Goal: Task Accomplishment & Management: Use online tool/utility

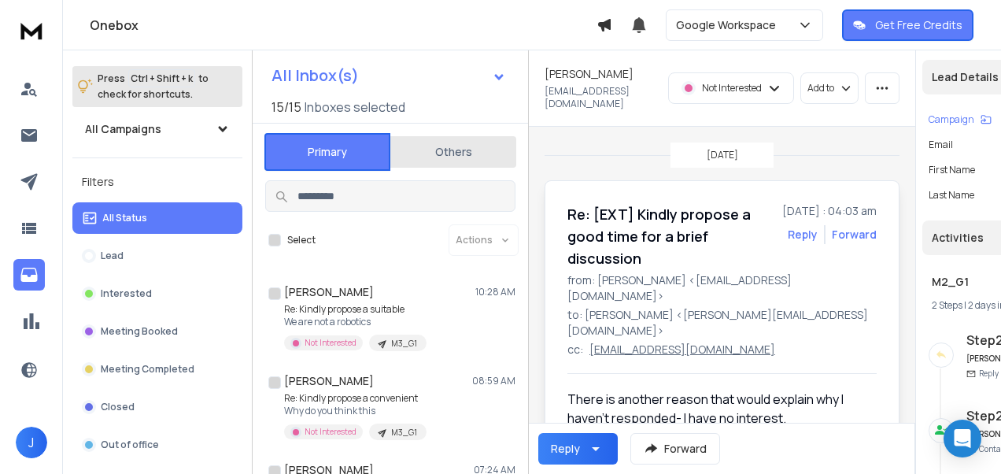
scroll to position [553, 0]
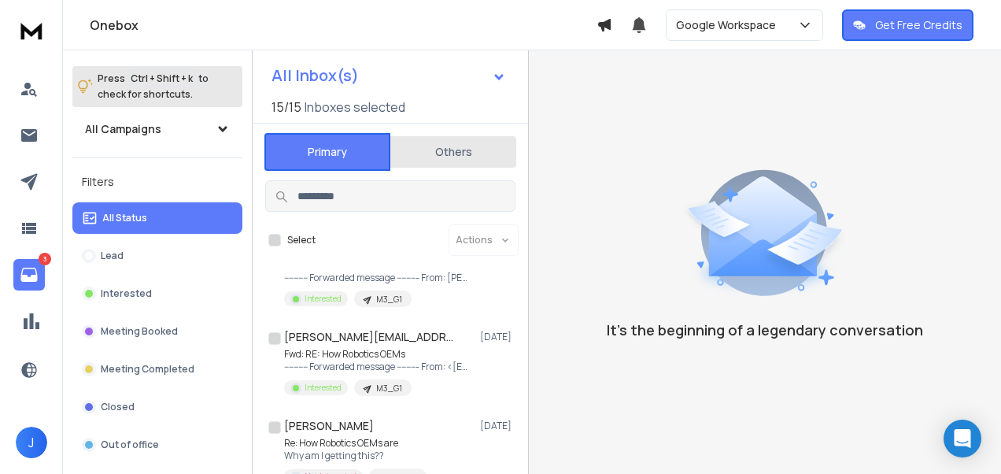
scroll to position [1113, 0]
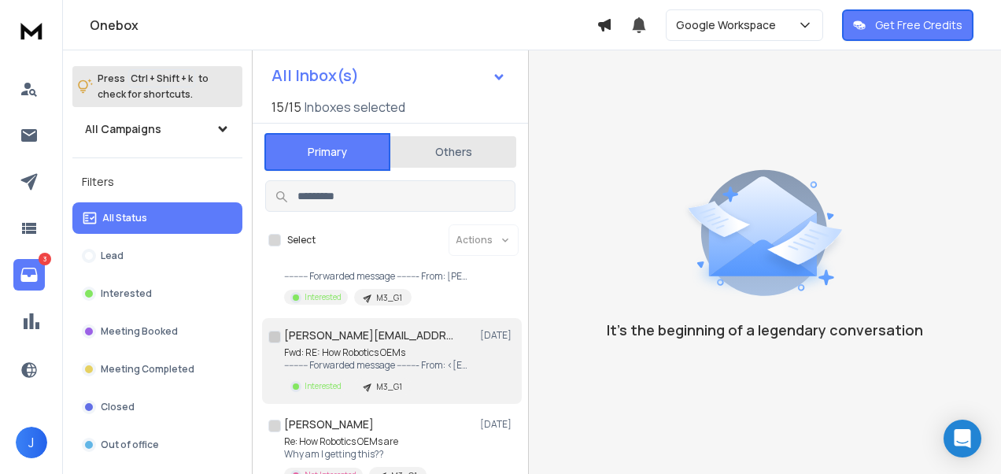
click at [414, 353] on p "Fwd: RE: How Robotics OEMs" at bounding box center [378, 352] width 189 height 13
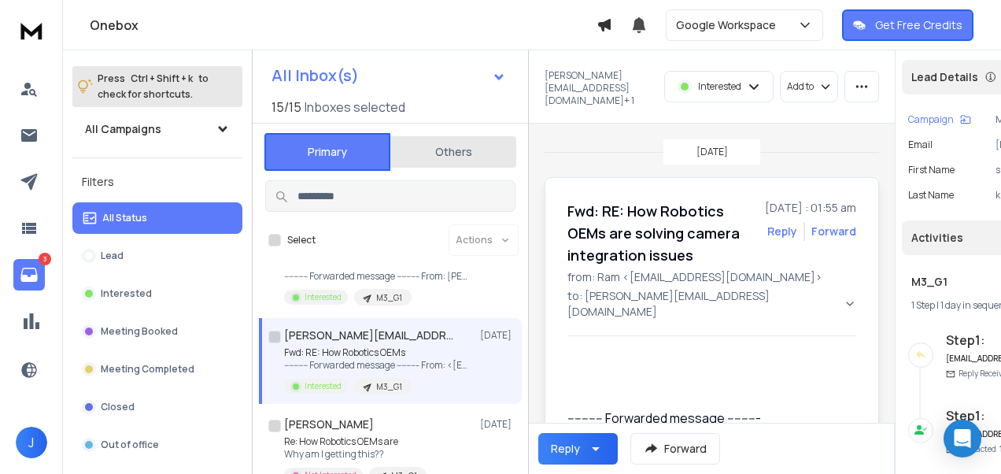
click at [393, 261] on div "Select Actions [DEMOGRAPHIC_DATA][PERSON_NAME] [DATE] Re: Kindly propose a nice…" at bounding box center [390, 398] width 275 height 448
click at [430, 268] on div "Select Actions Christian Brooks 12 Sep Re: Kindly propose a nice Please remove …" at bounding box center [390, 398] width 275 height 448
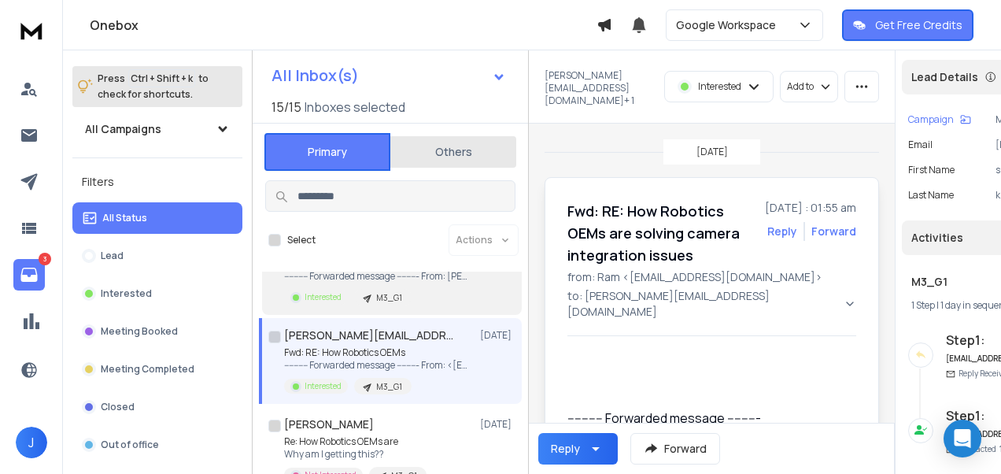
click at [434, 282] on div "Fwd: How Robotics OEMs are ---------- Forwarded message --------- From: ahmed I…" at bounding box center [378, 281] width 189 height 48
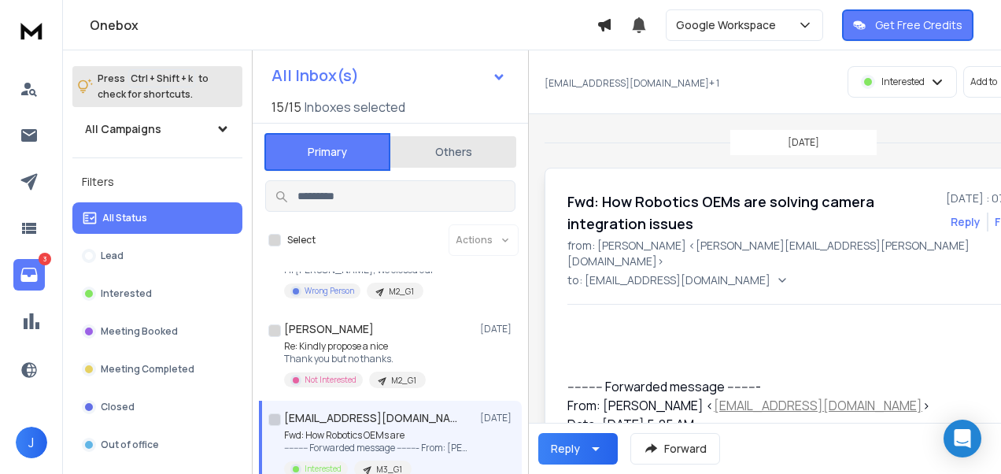
scroll to position [940, 0]
click at [403, 343] on p "Re: Kindly propose a nice" at bounding box center [355, 347] width 142 height 13
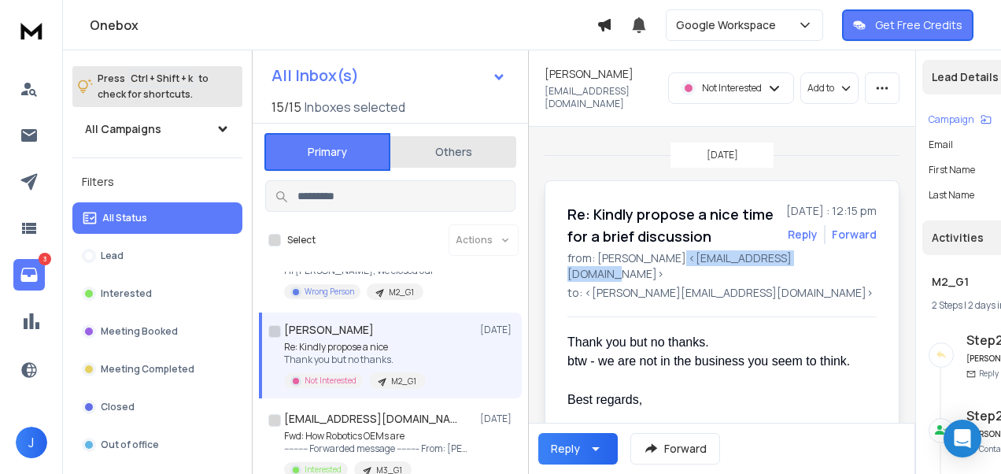
drag, startPoint x: 660, startPoint y: 244, endPoint x: 800, endPoint y: 243, distance: 140.1
click at [800, 250] on p "from: Jan Linders <jan@nitesoftsolutions.com>" at bounding box center [721, 265] width 309 height 31
copy p "jan@nitesoftsolutions.com"
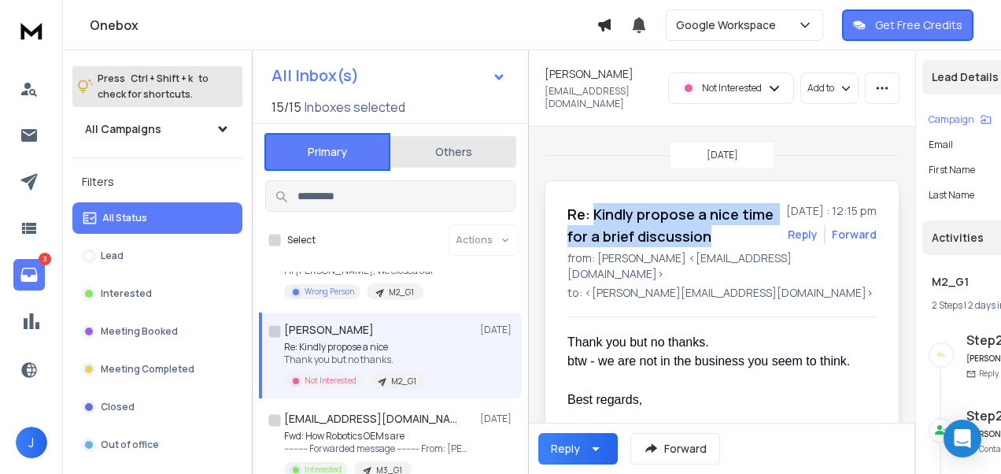
drag, startPoint x: 595, startPoint y: 205, endPoint x: 740, endPoint y: 219, distance: 145.5
click at [740, 219] on h1 "Re: Kindly propose a nice time for a brief discussion" at bounding box center [671, 225] width 209 height 44
copy h1 "Kindly propose a nice time for a brief discussion"
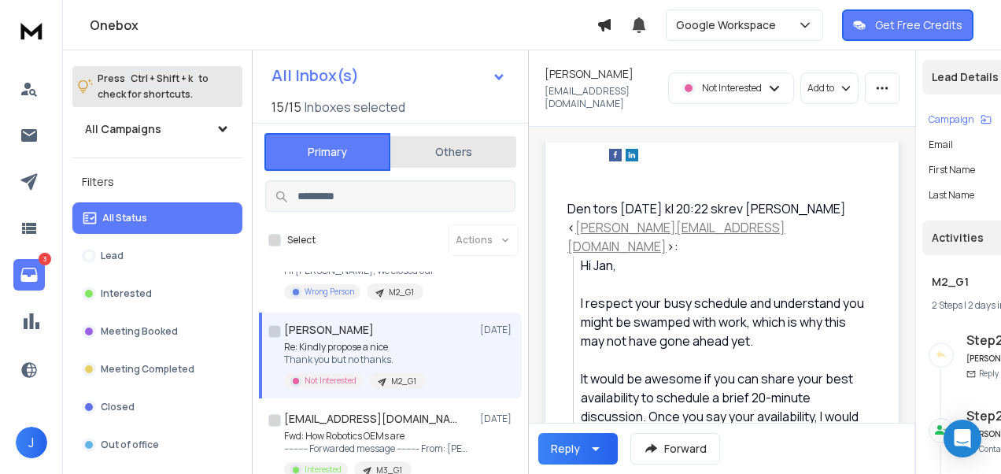
scroll to position [380, 0]
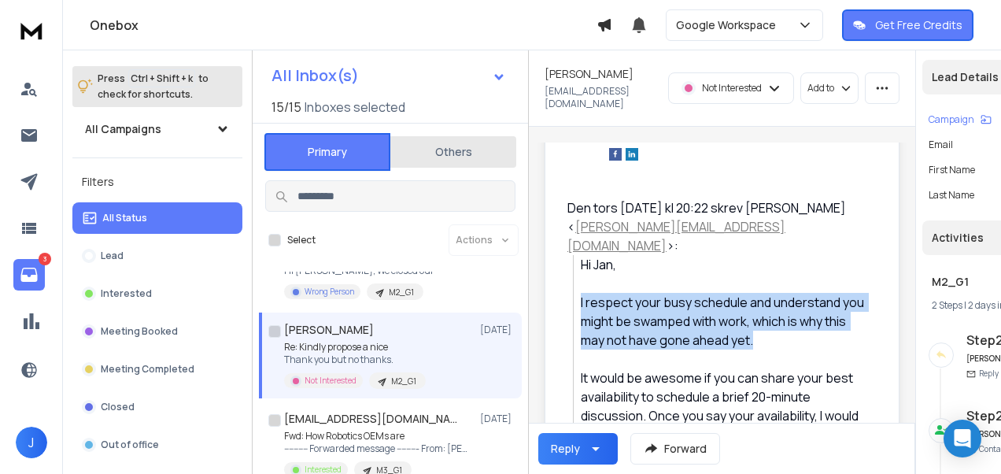
drag, startPoint x: 577, startPoint y: 250, endPoint x: 725, endPoint y: 294, distance: 154.4
copy div "I respect your busy schedule and understand you might be swamped with work, whi…"
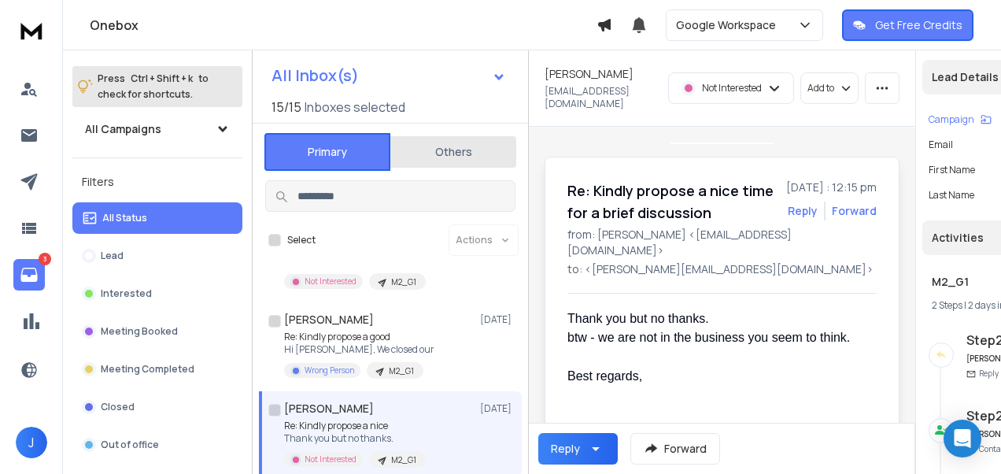
scroll to position [856, 0]
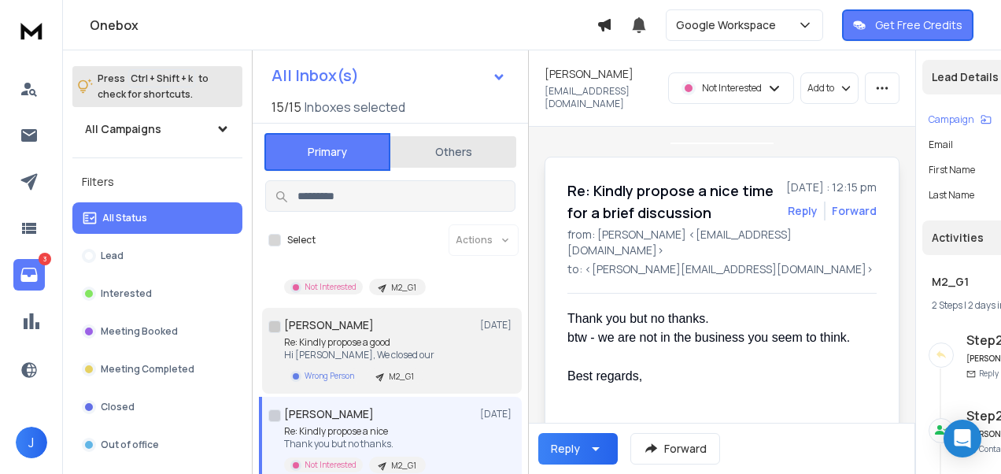
click at [450, 341] on div "Re: Kindly propose a good Hi Emma, We closed our Wrong Person M2_G1" at bounding box center [399, 360] width 231 height 48
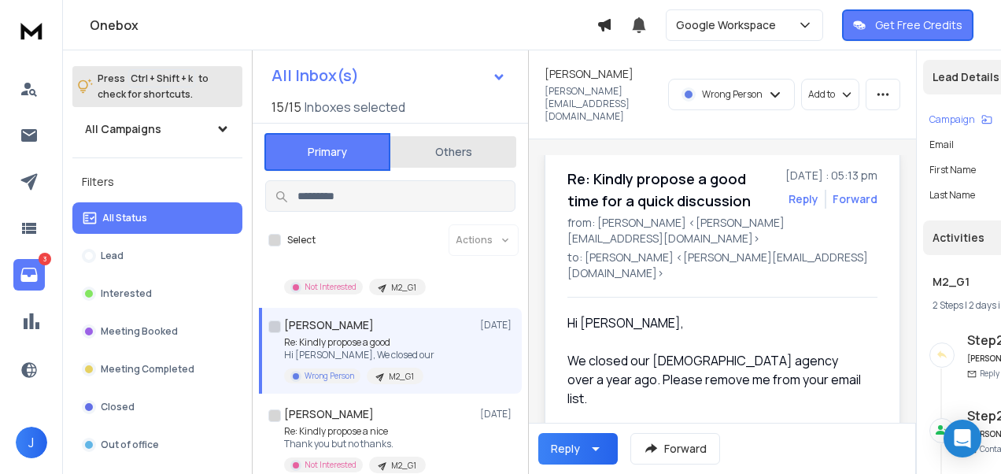
scroll to position [49, 0]
drag, startPoint x: 671, startPoint y: 221, endPoint x: 789, endPoint y: 220, distance: 118.0
click at [789, 220] on p "from: David Boring <david@neverboring.com>" at bounding box center [722, 229] width 310 height 31
copy p "david@neverboring.com"
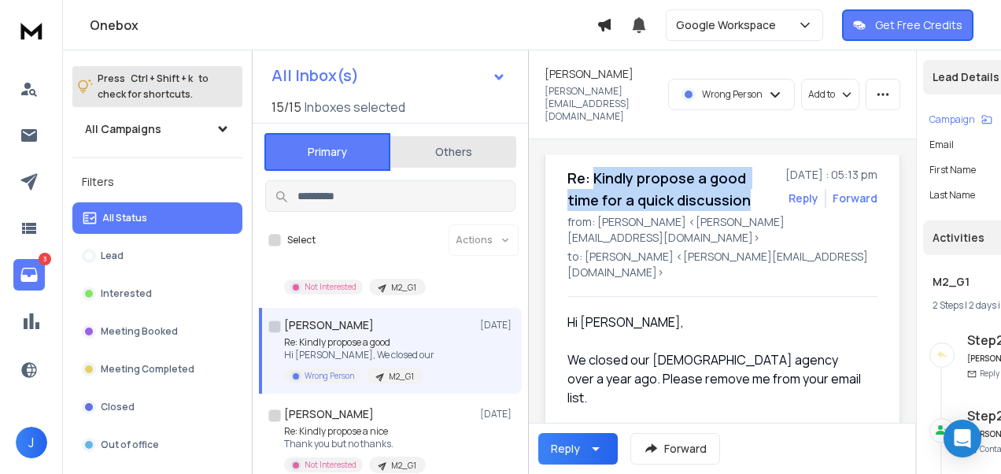
drag, startPoint x: 593, startPoint y: 156, endPoint x: 637, endPoint y: 192, distance: 57.0
click at [637, 192] on h1 "Re: Kindly propose a good time for a quick discussion" at bounding box center [671, 189] width 209 height 44
copy h1 "Kindly propose a good time for a quick discussion"
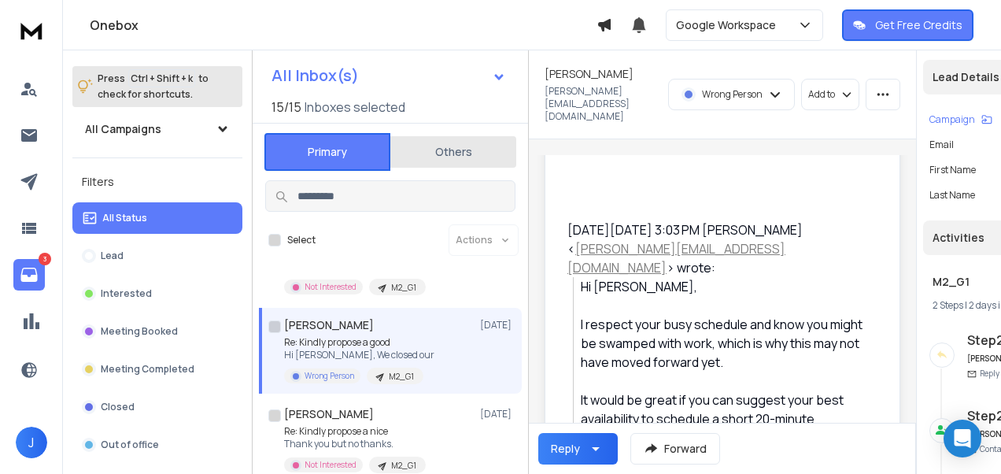
scroll to position [432, 0]
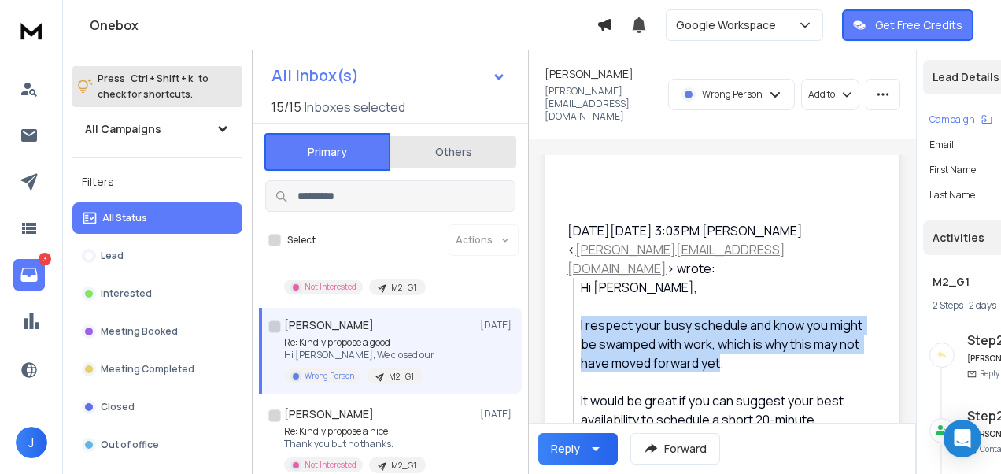
drag, startPoint x: 579, startPoint y: 253, endPoint x: 686, endPoint y: 290, distance: 113.2
click at [686, 316] on div "I respect your busy schedule and know you might be swamped with work, which is …" at bounding box center [723, 344] width 284 height 57
copy div "I respect your busy schedule and know you might be swamped with work, which is …"
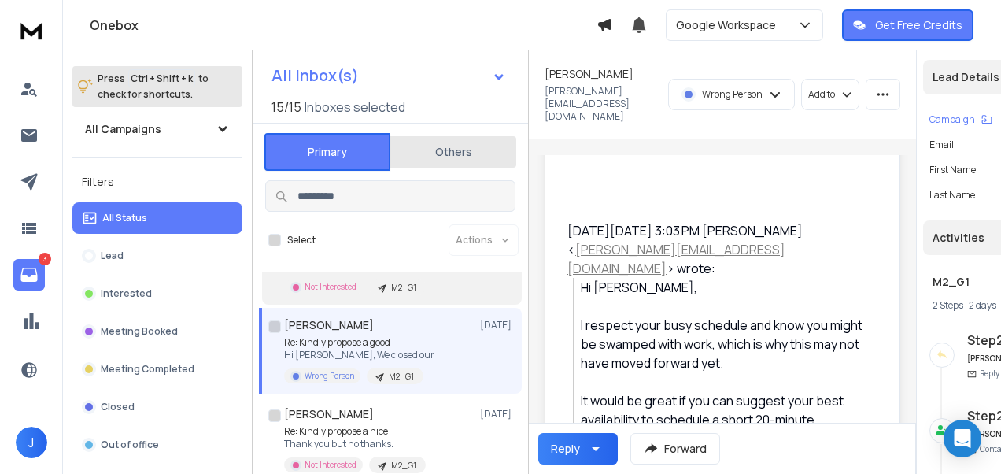
click at [466, 284] on div "Re: Kindly propose a nice Megan, we are not a Not Interested M2_G1" at bounding box center [399, 271] width 231 height 48
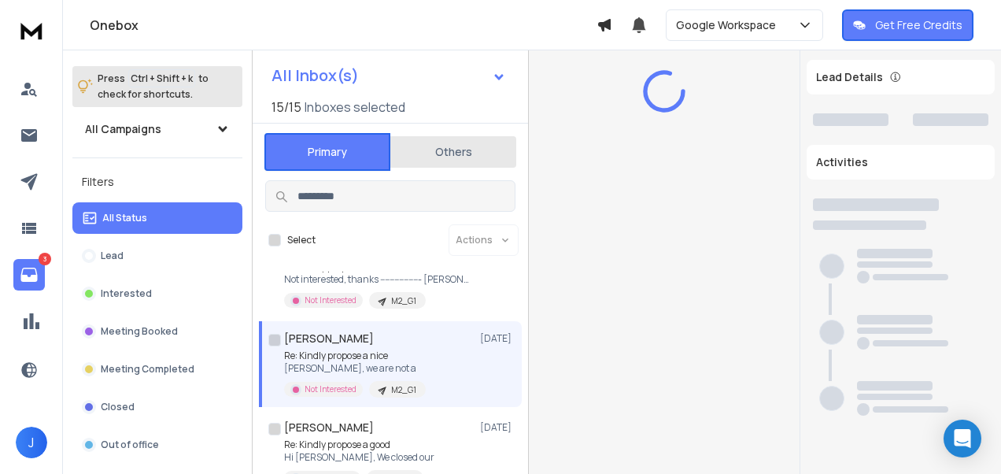
scroll to position [755, 0]
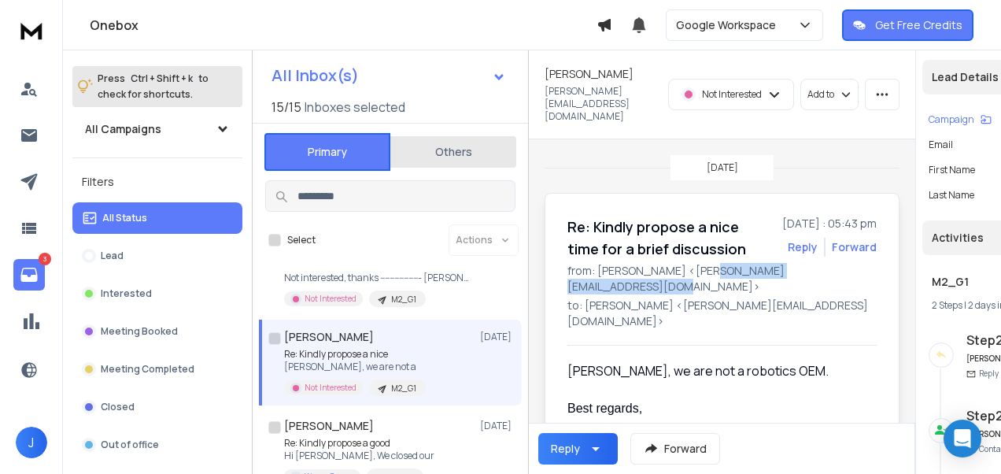
drag, startPoint x: 685, startPoint y: 246, endPoint x: 840, endPoint y: 238, distance: 155.2
click at [840, 263] on p "from: Brian Fitzpatrick <brian@activesolutionsusa.com>" at bounding box center [721, 278] width 309 height 31
copy p "brian@activesolutionsusa.com"
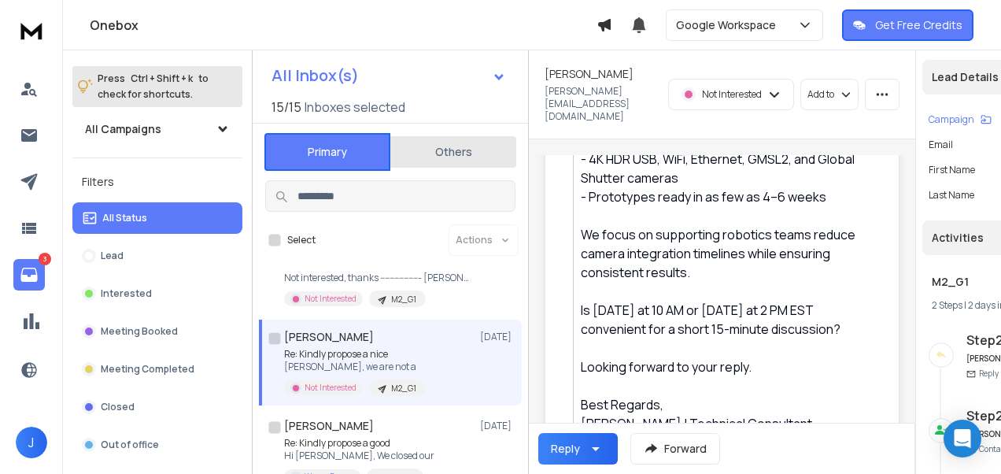
scroll to position [1219, 0]
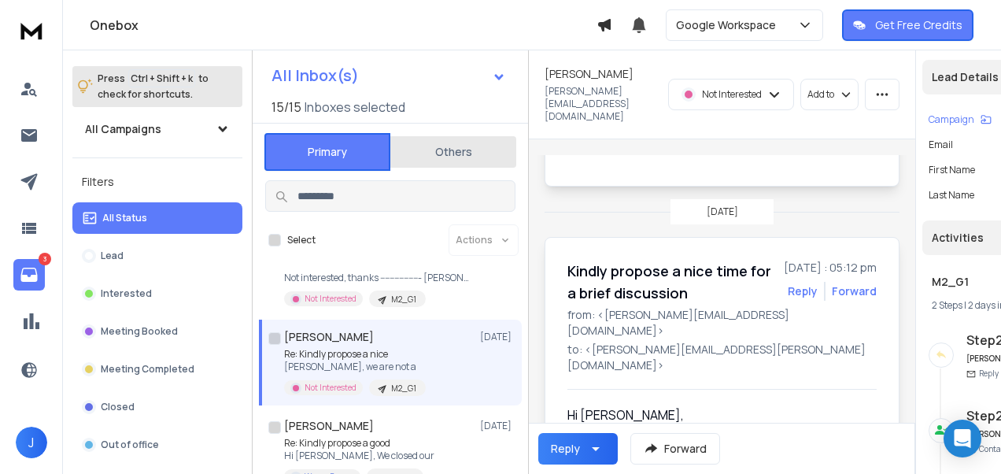
scroll to position [1510, 0]
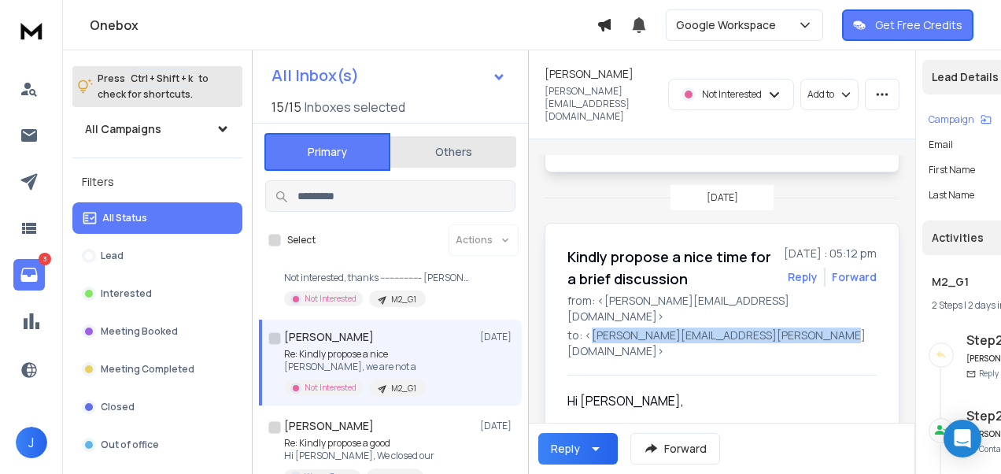
drag, startPoint x: 590, startPoint y: 203, endPoint x: 799, endPoint y: 201, distance: 209.3
click at [799, 327] on p "to: <brian.fitzpatrick@activesolutionsusa.com>" at bounding box center [721, 342] width 309 height 31
copy p "brian.fitzpatrick@activesolutionsusa.com"
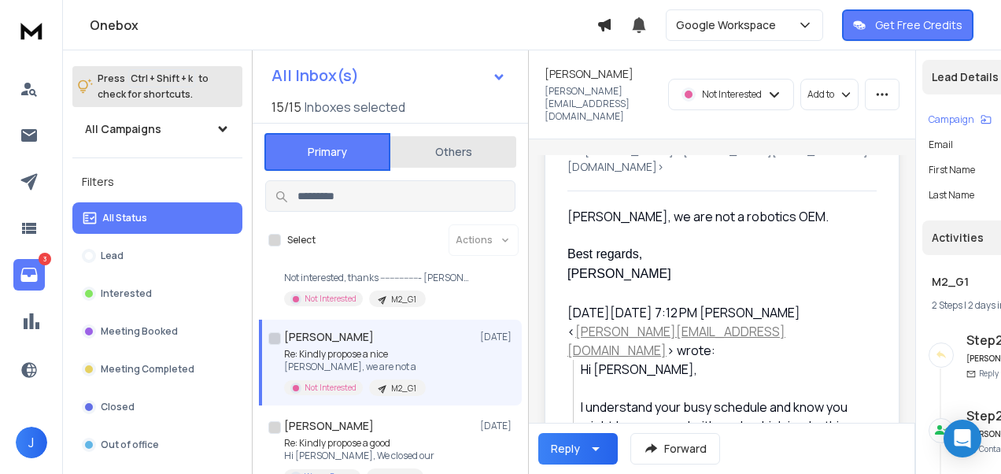
scroll to position [0, 0]
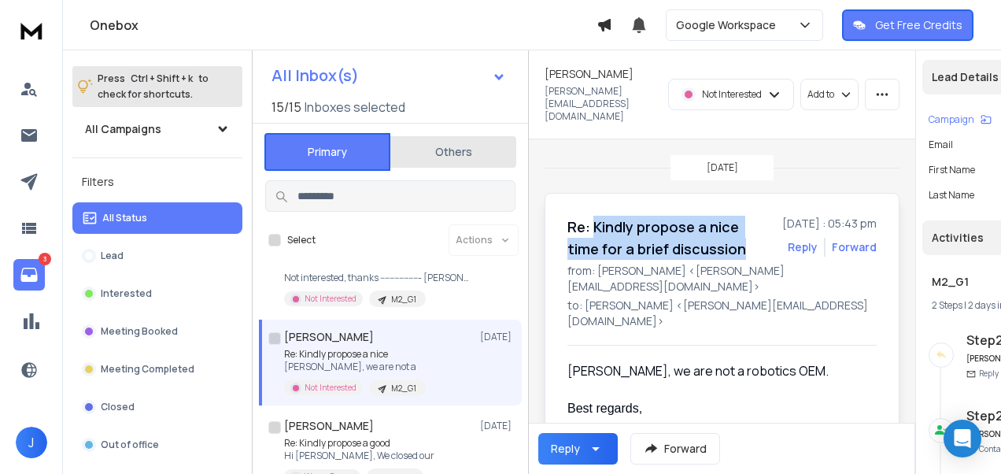
drag, startPoint x: 593, startPoint y: 201, endPoint x: 750, endPoint y: 217, distance: 158.2
click at [750, 217] on h1 "Re: Kindly propose a nice time for a brief discussion" at bounding box center [669, 238] width 205 height 44
copy h1 "Kindly propose a nice time for a brief discussion"
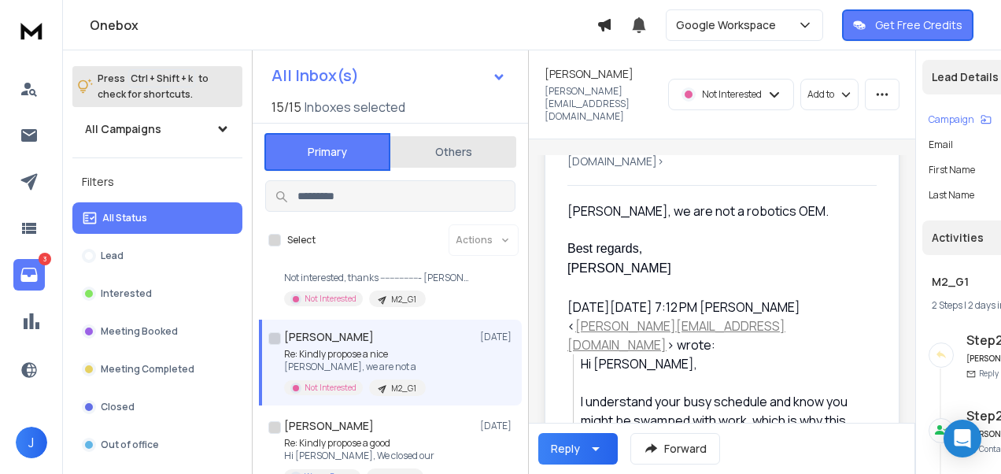
scroll to position [161, 0]
drag, startPoint x: 579, startPoint y: 323, endPoint x: 721, endPoint y: 365, distance: 147.9
copy div "I understand your busy schedule and know you might be swamped with work, which …"
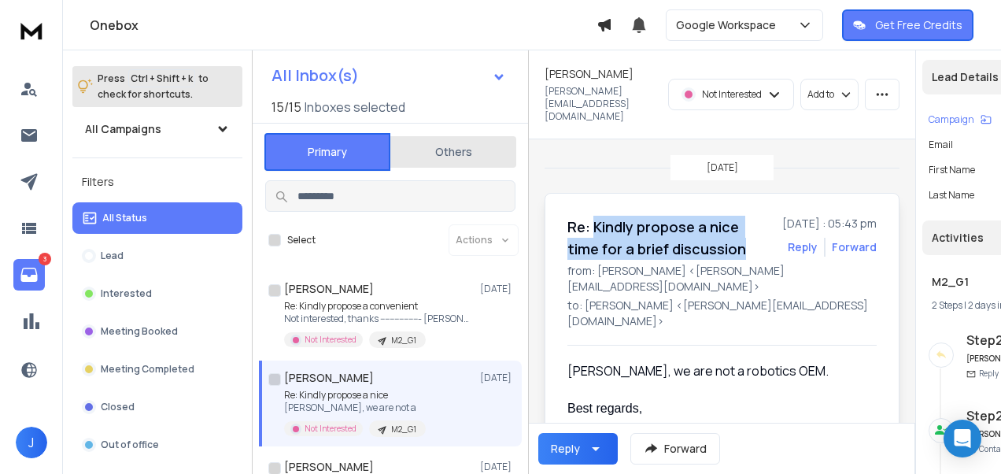
scroll to position [692, 0]
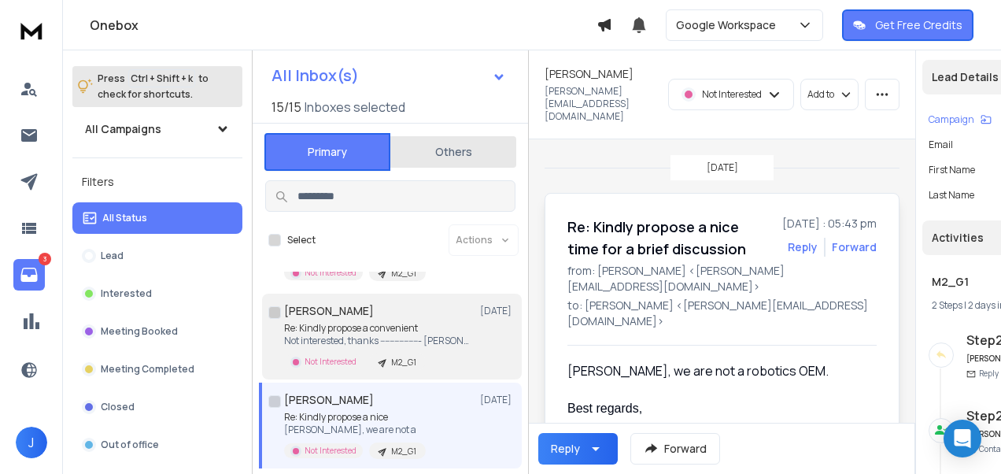
click at [413, 335] on p "Not interested, thanks ----------------- Jon" at bounding box center [378, 340] width 189 height 13
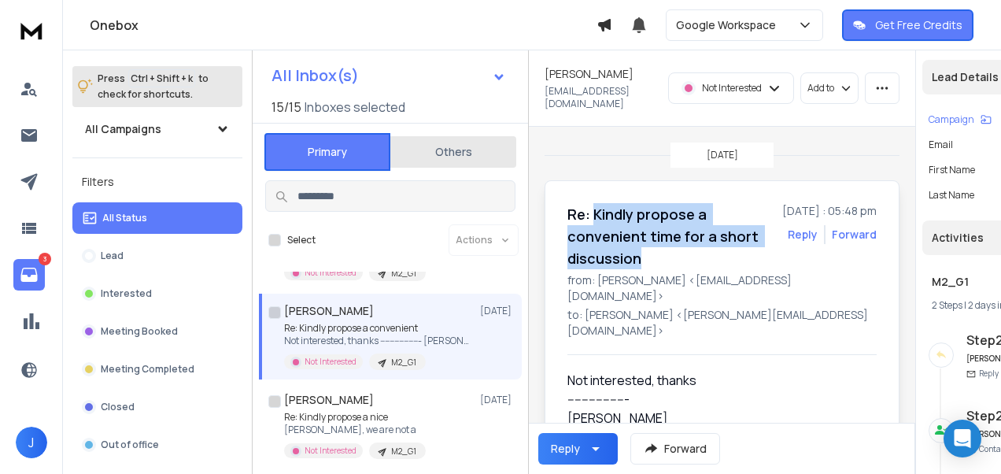
drag, startPoint x: 593, startPoint y: 198, endPoint x: 680, endPoint y: 241, distance: 96.4
click at [680, 241] on h1 "Re: Kindly propose a convenient time for a short discussion" at bounding box center [669, 236] width 205 height 66
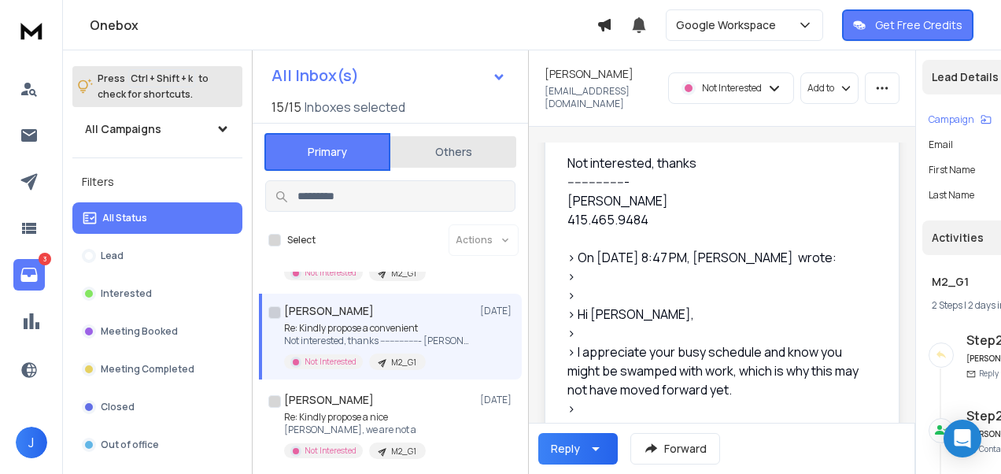
scroll to position [211, 0]
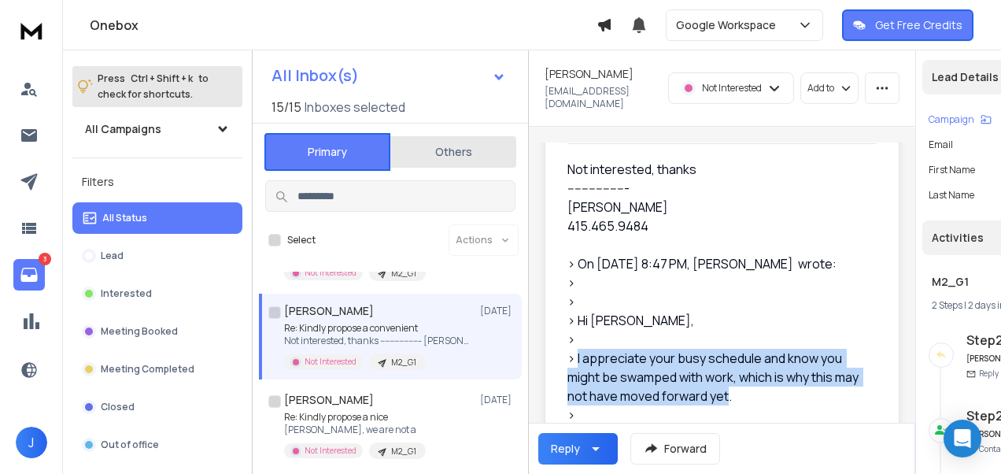
drag, startPoint x: 578, startPoint y: 310, endPoint x: 724, endPoint y: 354, distance: 152.8
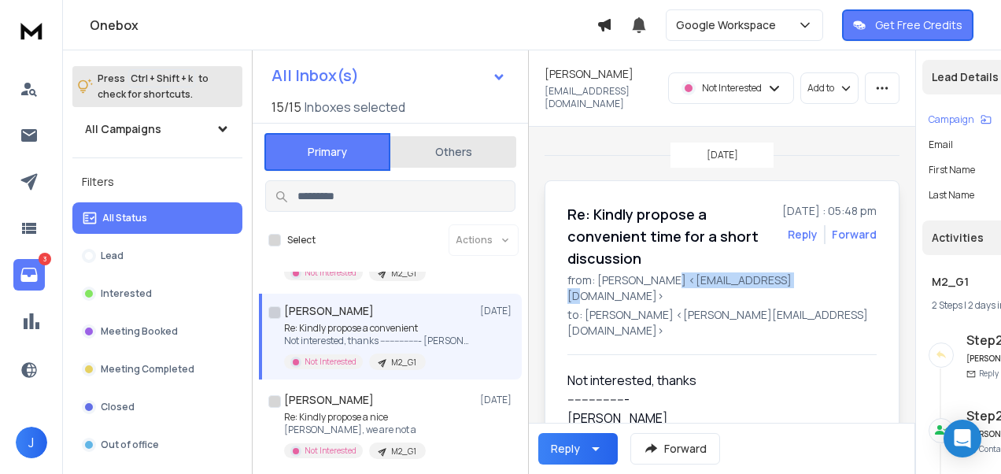
drag, startPoint x: 658, startPoint y: 271, endPoint x: 766, endPoint y: 271, distance: 108.6
click at [766, 272] on p "from: Jon Squire <jsquire@cardfree.com>" at bounding box center [721, 287] width 309 height 31
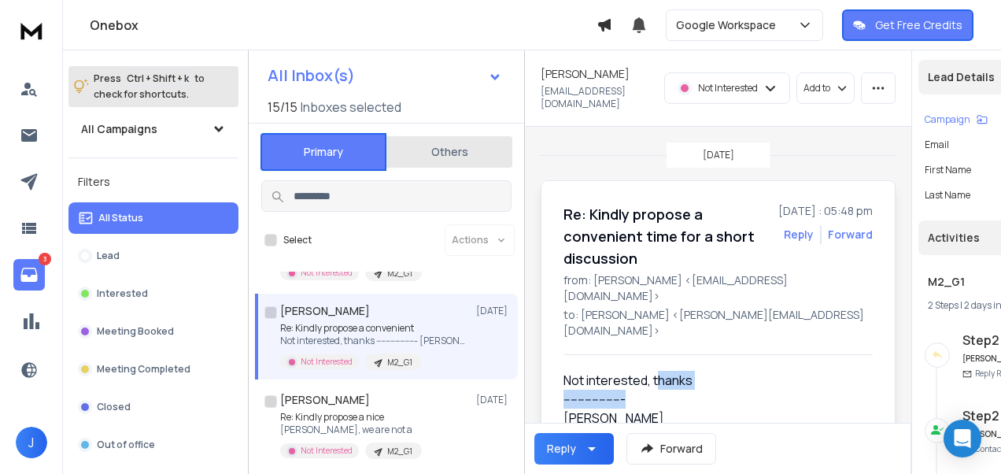
drag, startPoint x: 659, startPoint y: 325, endPoint x: 686, endPoint y: 355, distance: 40.1
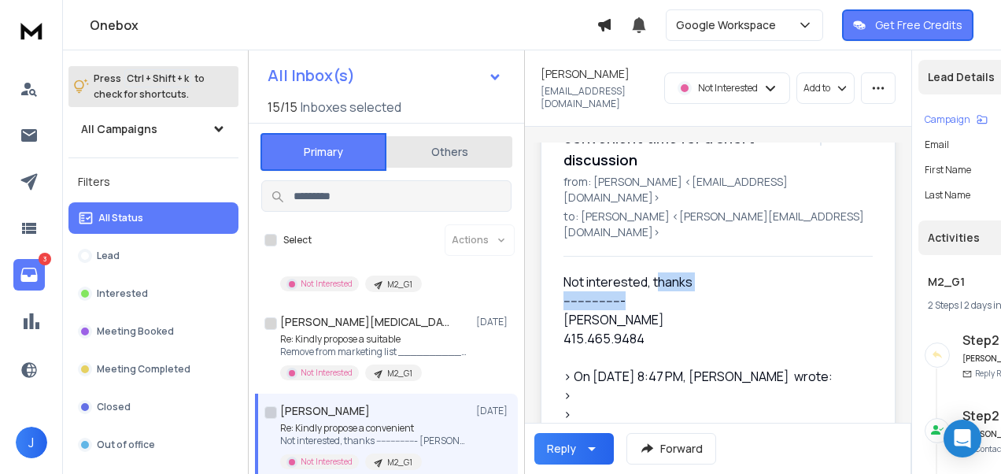
scroll to position [592, 0]
click at [356, 345] on p "Re: Kindly propose a suitable" at bounding box center [374, 340] width 189 height 13
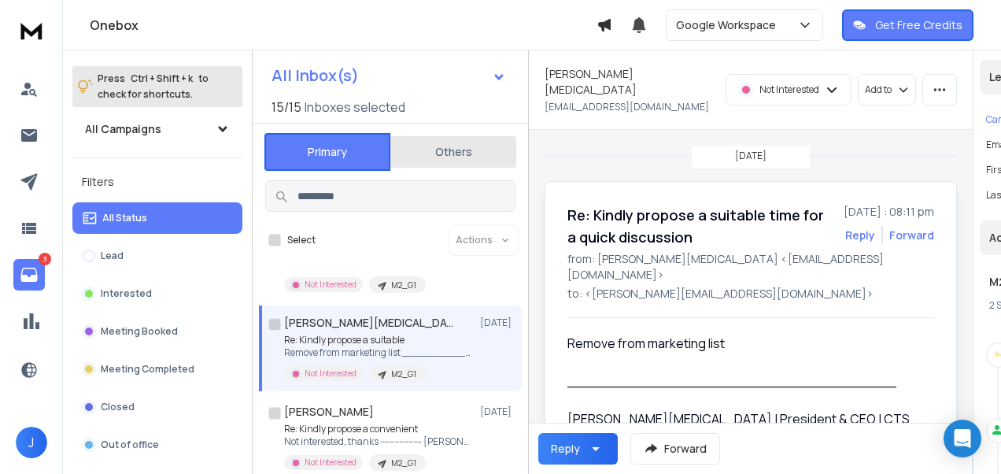
scroll to position [0, 0]
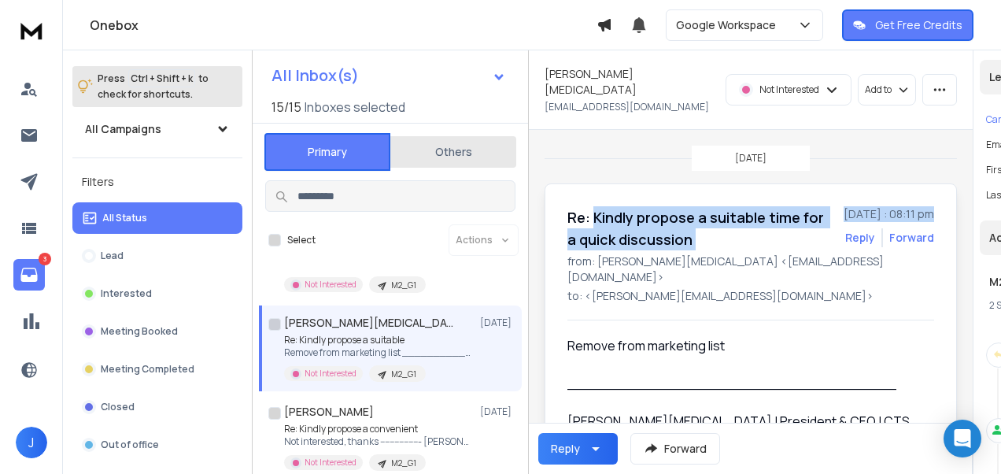
drag, startPoint x: 594, startPoint y: 201, endPoint x: 801, endPoint y: 219, distance: 207.7
click at [801, 219] on div "Re: Kindly propose a suitable time for a quick discussion 11 September 2025 : 0…" at bounding box center [750, 228] width 367 height 44
drag, startPoint x: 801, startPoint y: 219, endPoint x: 746, endPoint y: 217, distance: 55.1
click at [746, 217] on h1 "Re: Kindly propose a suitable time for a quick discussion" at bounding box center [700, 228] width 267 height 44
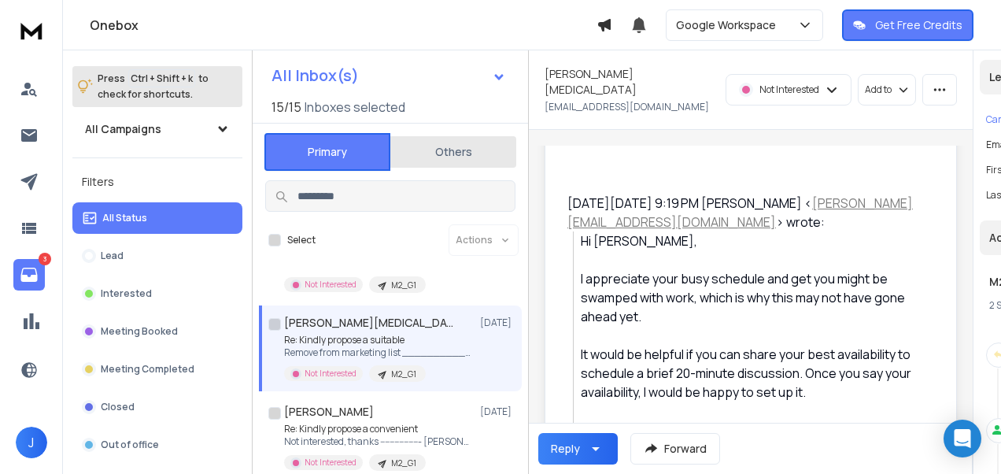
scroll to position [326, 0]
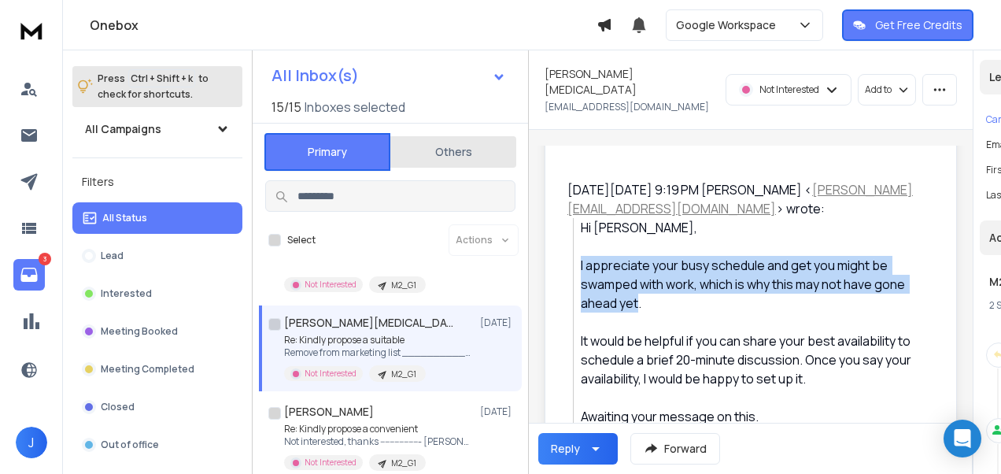
drag, startPoint x: 579, startPoint y: 235, endPoint x: 637, endPoint y: 270, distance: 67.7
click at [637, 270] on div "I appreciate your busy schedule and get you might be swamped with work, which i…" at bounding box center [751, 284] width 341 height 57
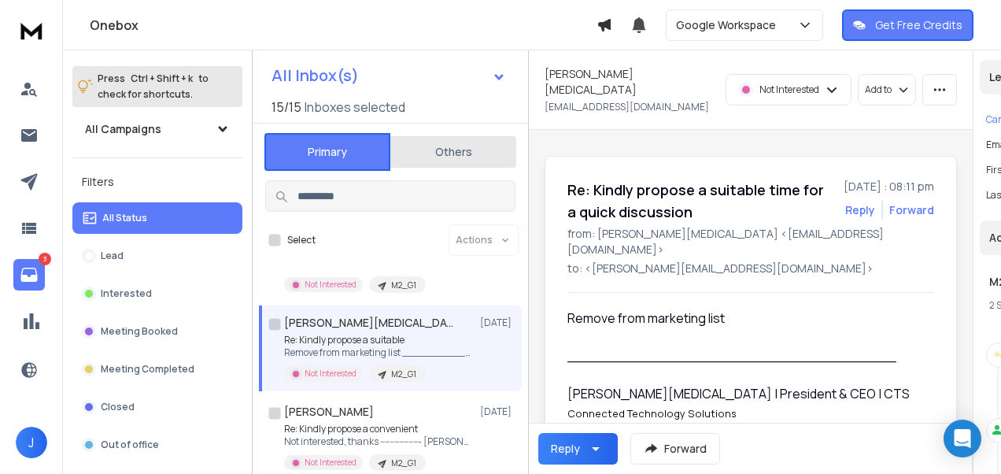
scroll to position [28, 0]
drag, startPoint x: 657, startPoint y: 214, endPoint x: 776, endPoint y: 220, distance: 118.9
click at [776, 226] on p "from: Sandra Nix <snix@connectedts.com>" at bounding box center [750, 241] width 367 height 31
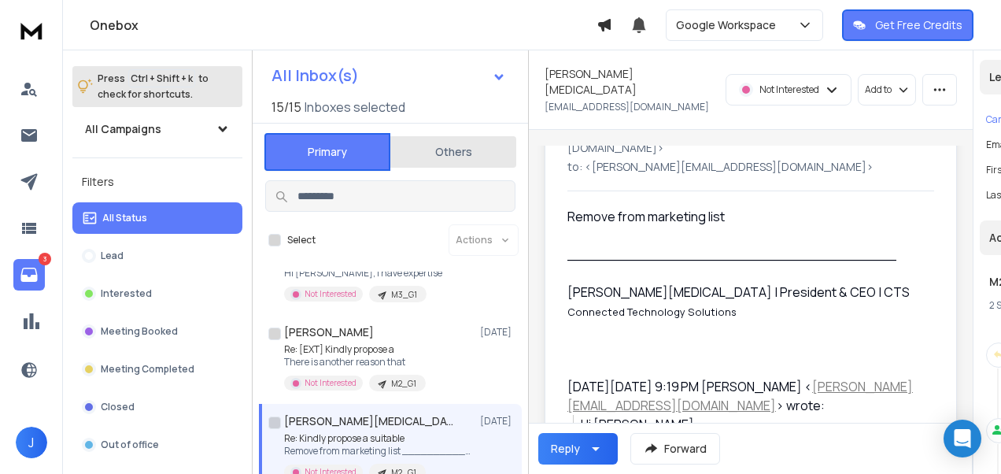
scroll to position [462, 0]
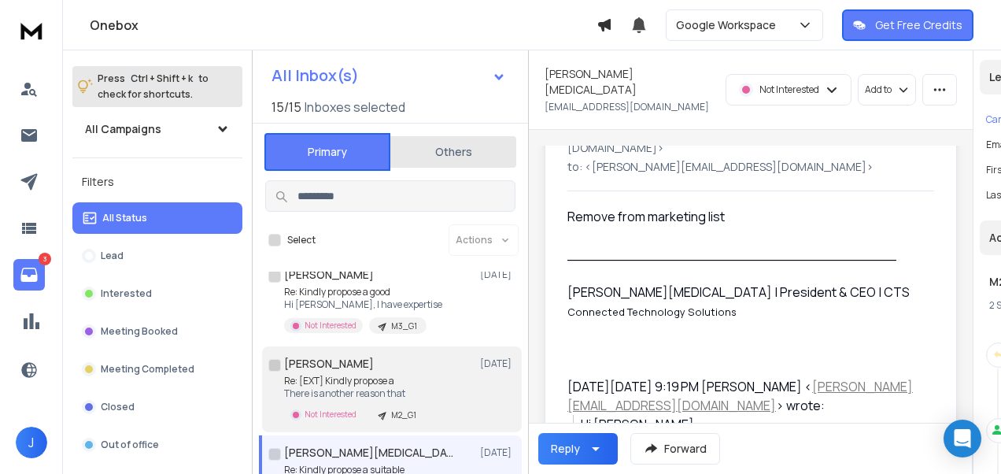
click at [382, 366] on div "Chip Kruger 12 Sep" at bounding box center [399, 364] width 231 height 16
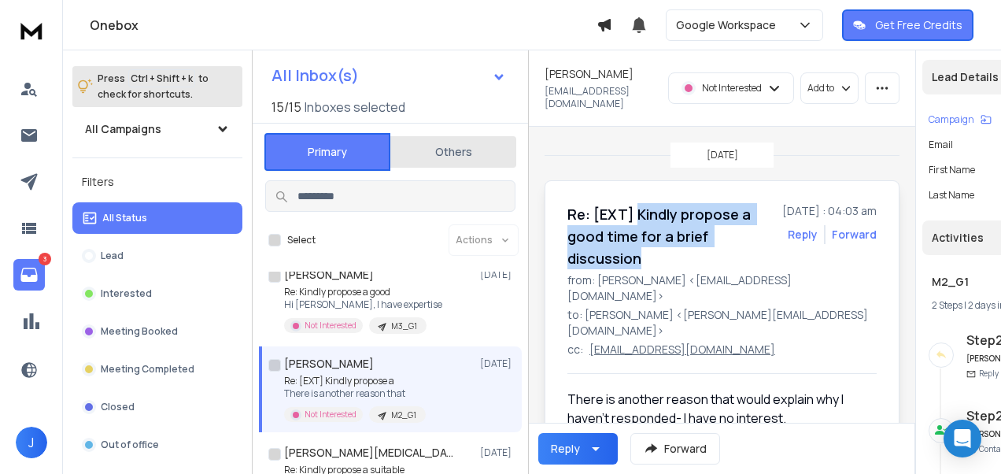
drag, startPoint x: 633, startPoint y: 201, endPoint x: 659, endPoint y: 239, distance: 45.4
click at [659, 239] on h1 "Re: [EXT] Kindly propose a good time for a brief discussion" at bounding box center [669, 236] width 205 height 66
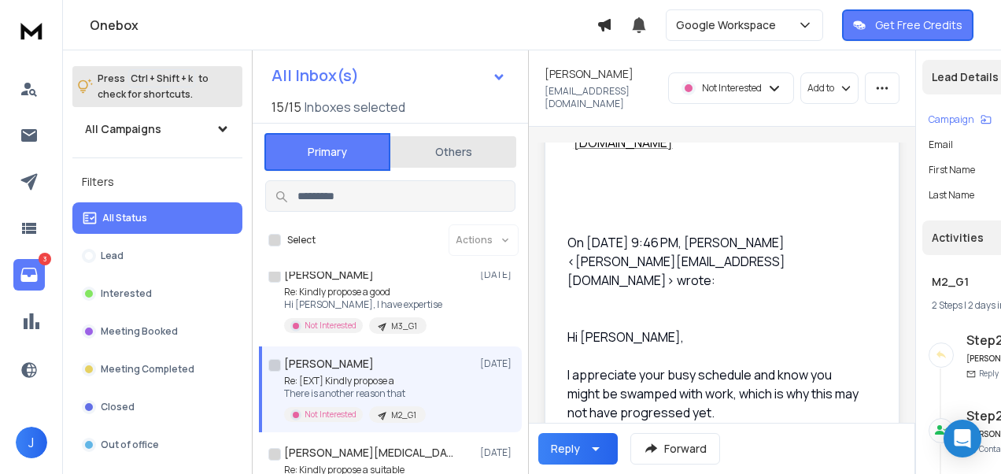
scroll to position [376, 0]
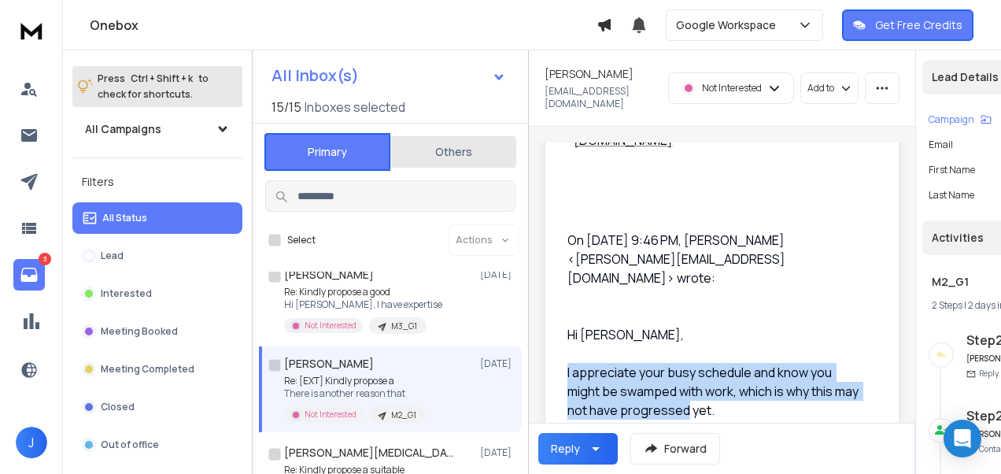
drag, startPoint x: 567, startPoint y: 312, endPoint x: 633, endPoint y: 348, distance: 75.4
click at [633, 363] on div "I appreciate your busy schedule and know you might be swamped with work, which …" at bounding box center [715, 391] width 297 height 57
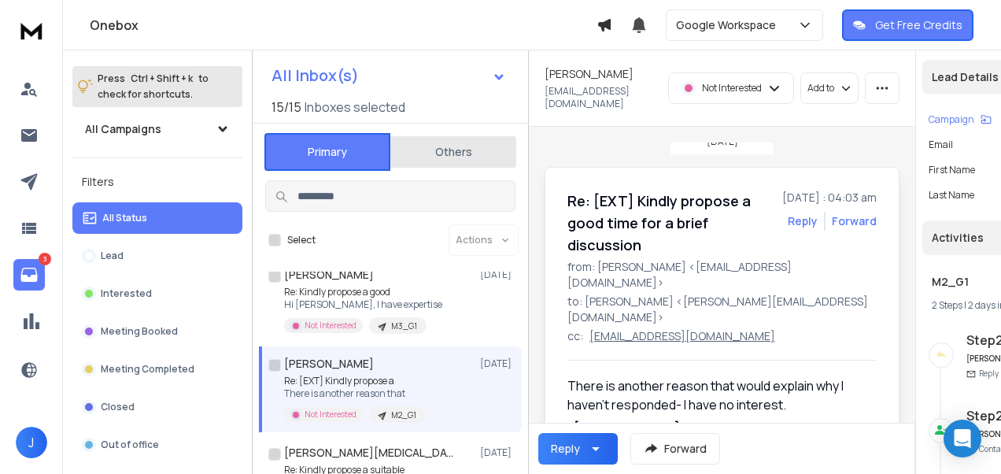
scroll to position [0, 0]
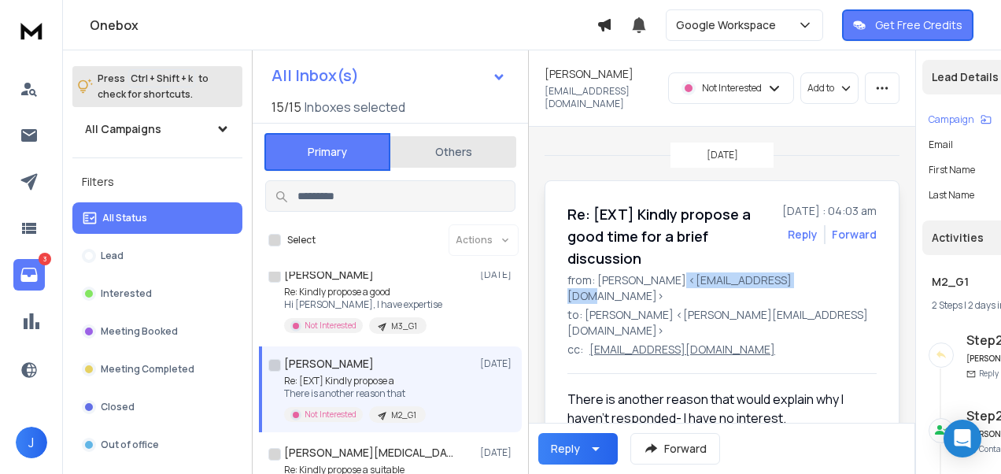
drag, startPoint x: 663, startPoint y: 268, endPoint x: 790, endPoint y: 265, distance: 127.5
click at [790, 272] on p "from: Chip Kruger <chip@swiftconnect.com>" at bounding box center [721, 287] width 309 height 31
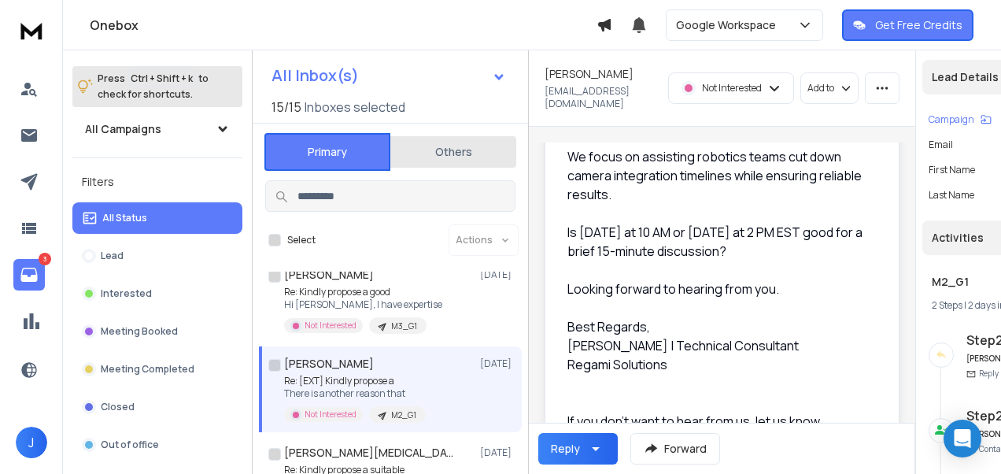
scroll to position [1648, 0]
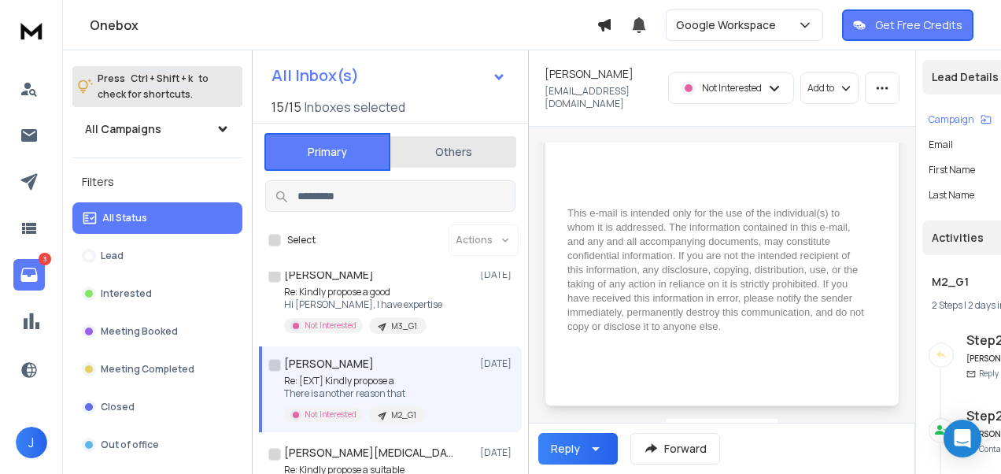
click at [707, 425] on p "View all 2 replies" at bounding box center [731, 431] width 68 height 13
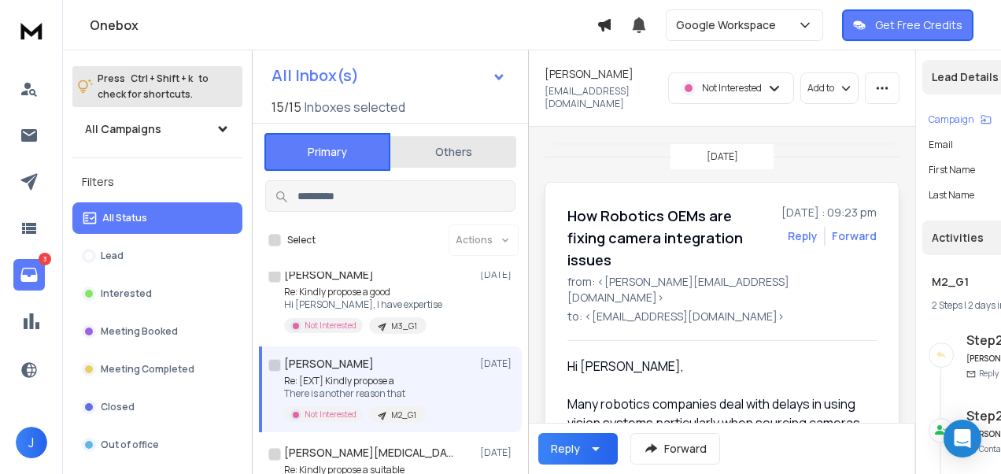
scroll to position [3259, 0]
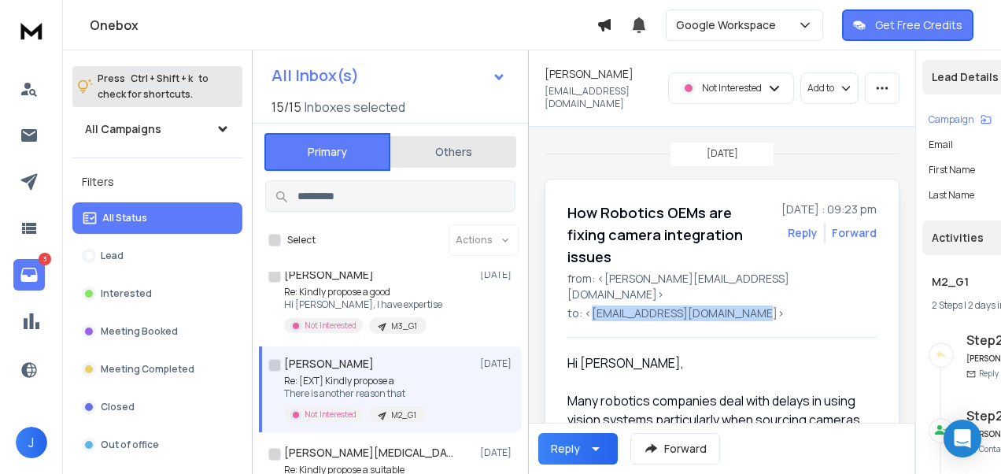
drag, startPoint x: 588, startPoint y: 233, endPoint x: 735, endPoint y: 234, distance: 147.2
click at [735, 305] on p "to: <chip.kruger@swiftconnect.io>" at bounding box center [721, 313] width 309 height 16
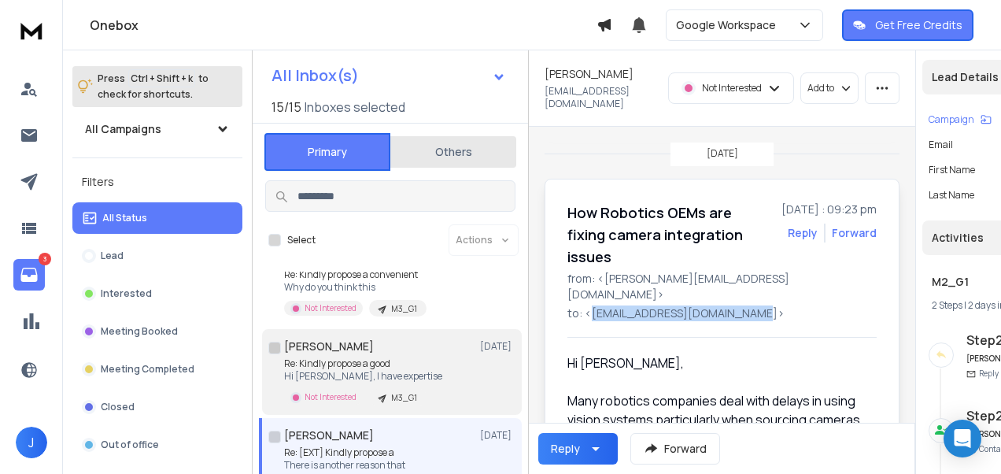
scroll to position [389, 0]
click at [443, 358] on div "Re: Kindly propose a good Hi Katie, I have expertise Not Interested M3_G1" at bounding box center [399, 382] width 231 height 48
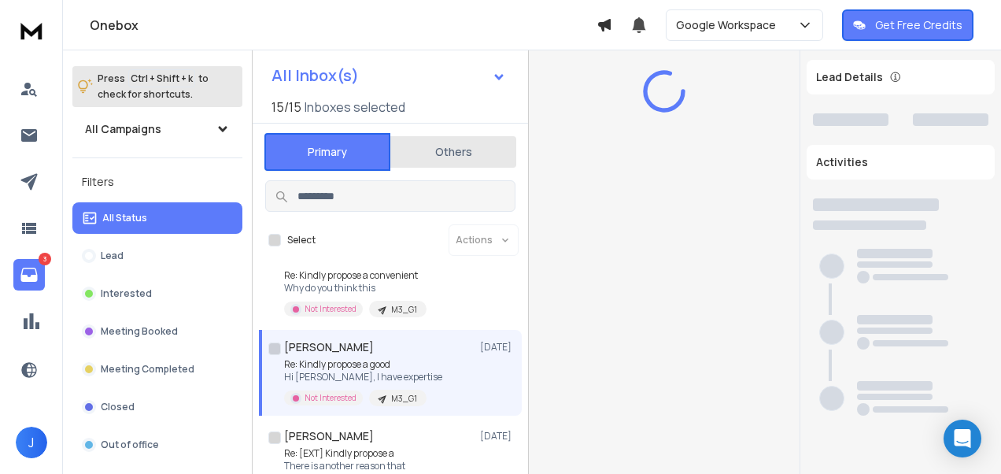
scroll to position [0, 0]
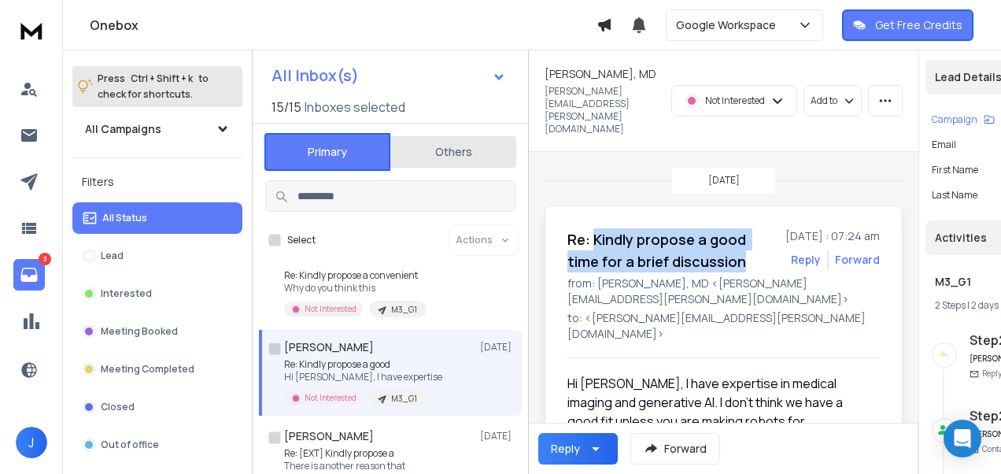
drag, startPoint x: 593, startPoint y: 198, endPoint x: 736, endPoint y: 227, distance: 146.1
click at [736, 228] on h1 "Re: Kindly propose a good time for a brief discussion" at bounding box center [671, 250] width 209 height 44
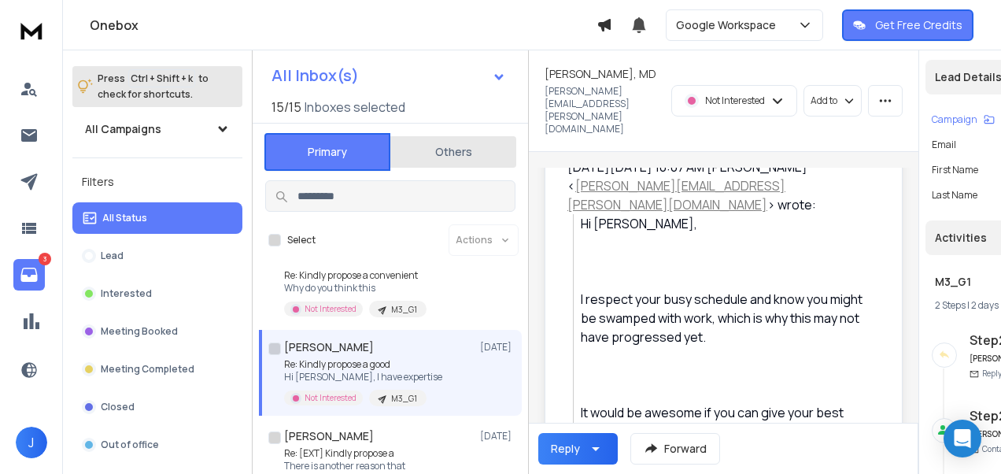
scroll to position [349, 0]
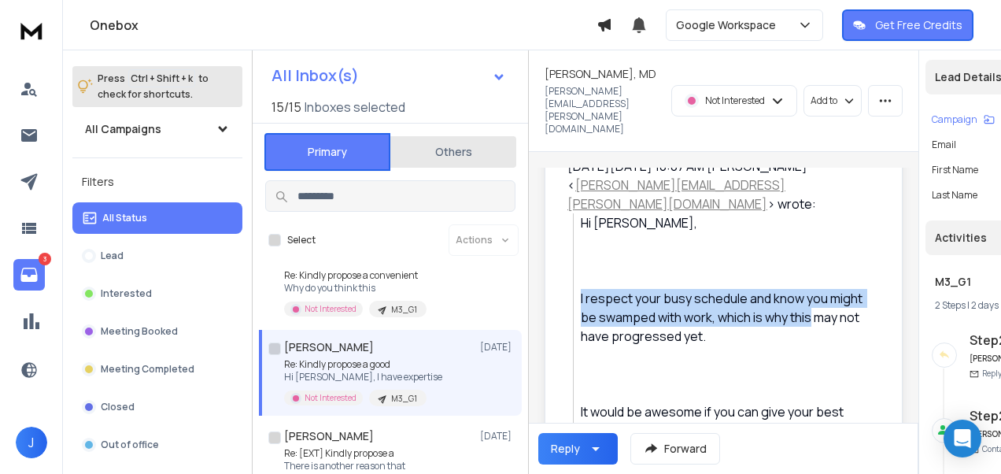
drag, startPoint x: 580, startPoint y: 209, endPoint x: 795, endPoint y: 231, distance: 216.0
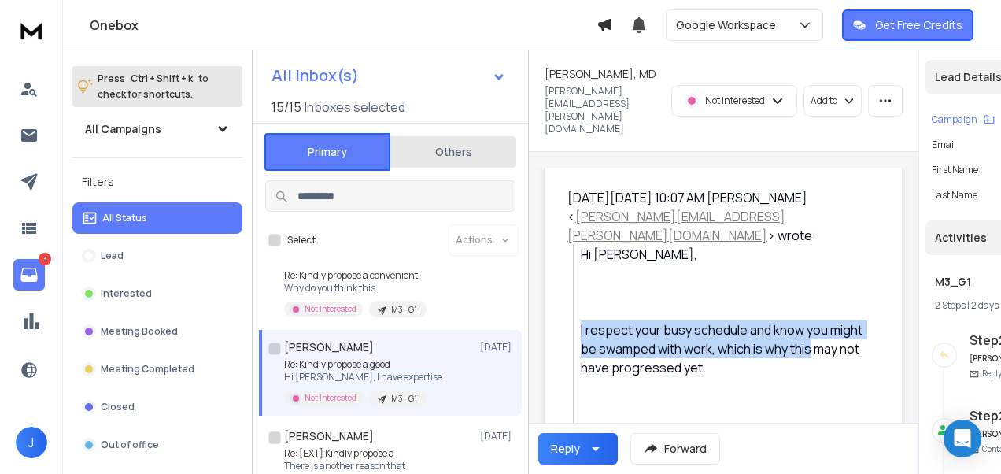
scroll to position [0, 0]
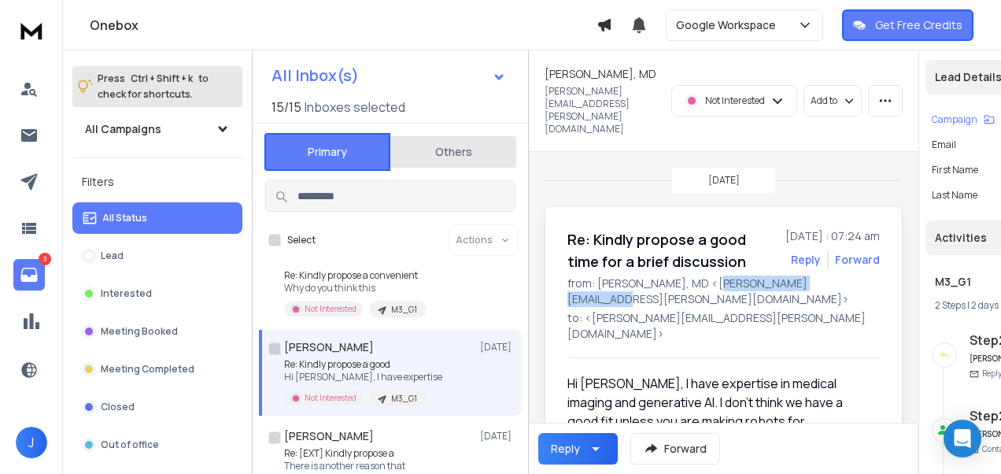
drag, startPoint x: 705, startPoint y: 247, endPoint x: 834, endPoint y: 247, distance: 129.0
click at [834, 275] on p "from: James M Maisel, MD <james.maisel@zydoc.com>" at bounding box center [723, 290] width 312 height 31
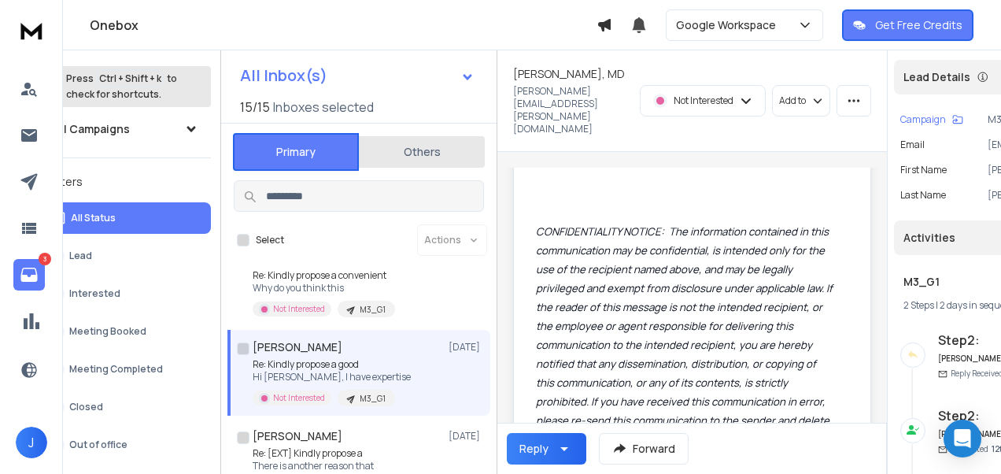
scroll to position [12, 31]
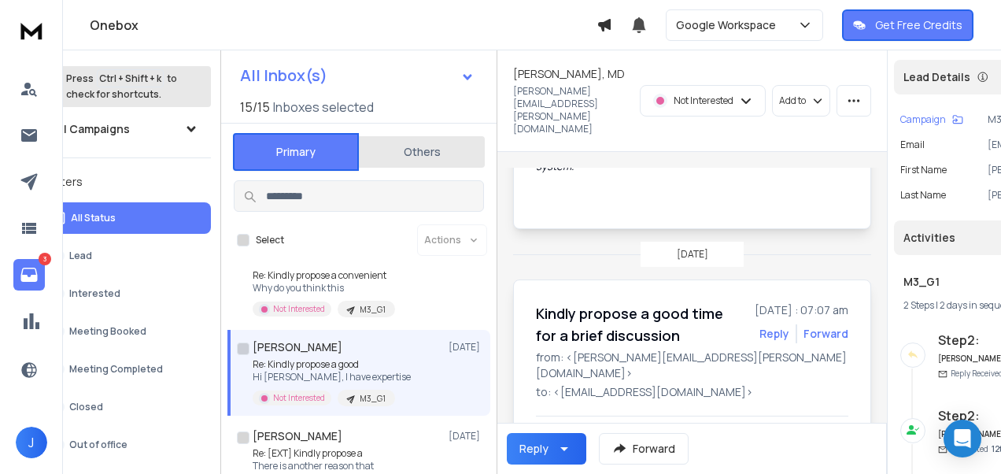
scroll to position [2856, 0]
drag, startPoint x: 556, startPoint y: 194, endPoint x: 660, endPoint y: 190, distance: 104.7
click at [660, 385] on p "to: <jmaisel@zydoc.com>" at bounding box center [692, 393] width 312 height 16
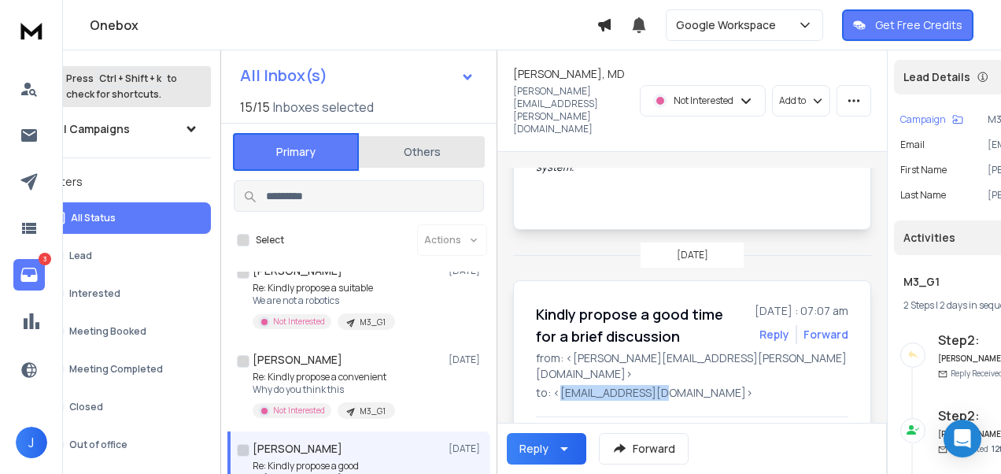
scroll to position [286, 0]
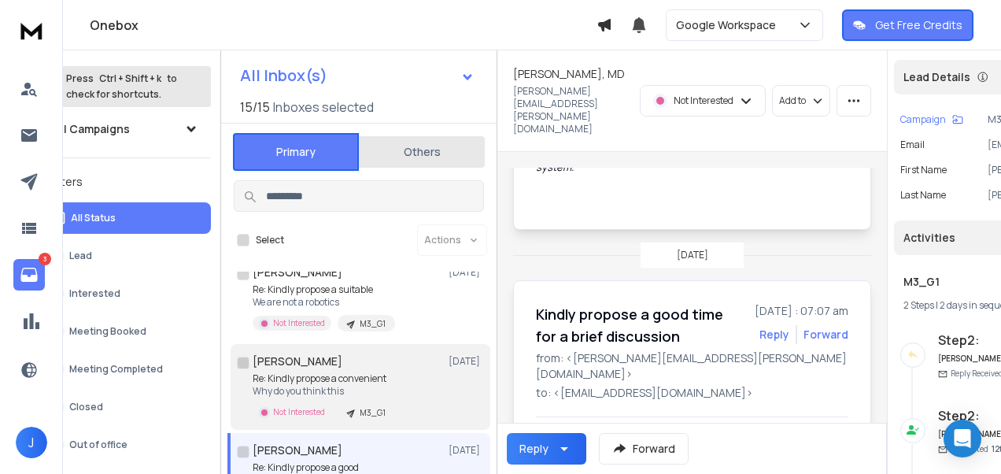
click at [396, 359] on div "Loren Larsen 12 Sep Re: Kindly propose a convenient Why do you think this Not I…" at bounding box center [368, 386] width 231 height 67
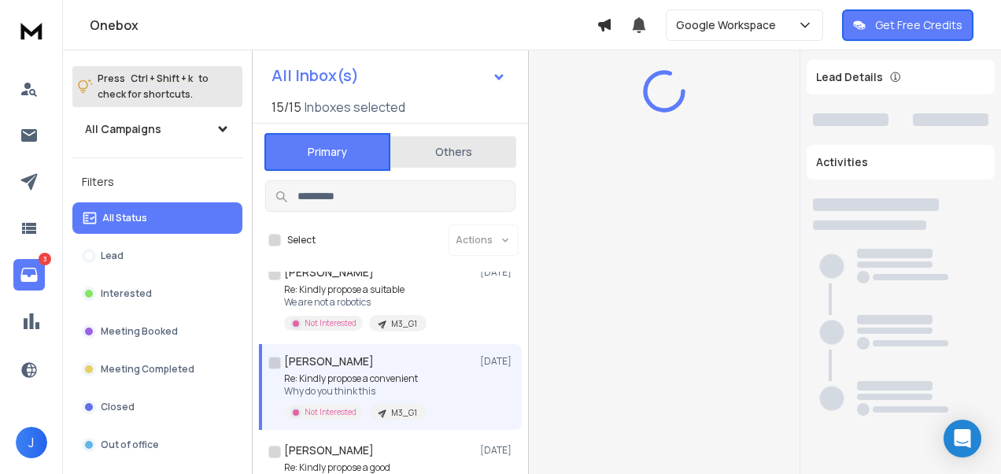
scroll to position [0, 0]
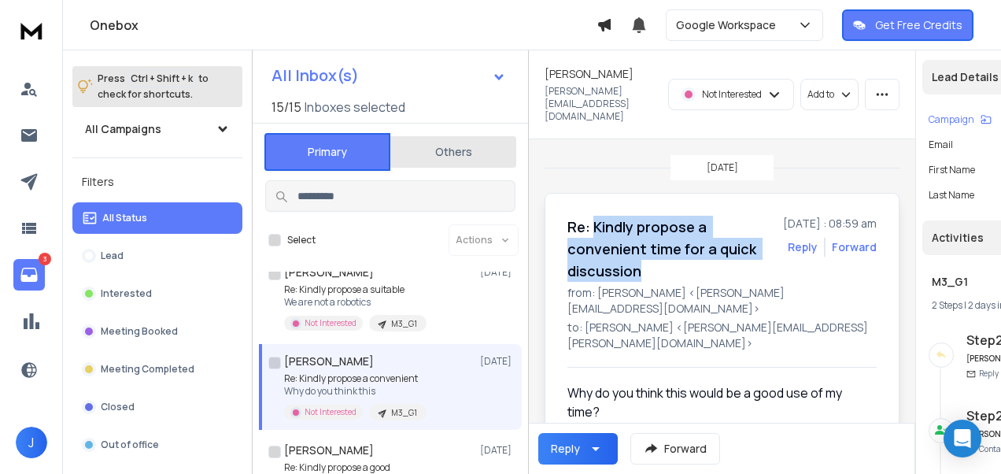
drag, startPoint x: 593, startPoint y: 198, endPoint x: 681, endPoint y: 245, distance: 100.0
click at [681, 245] on h1 "Re: Kindly propose a convenient time for a quick discussion" at bounding box center [670, 249] width 206 height 66
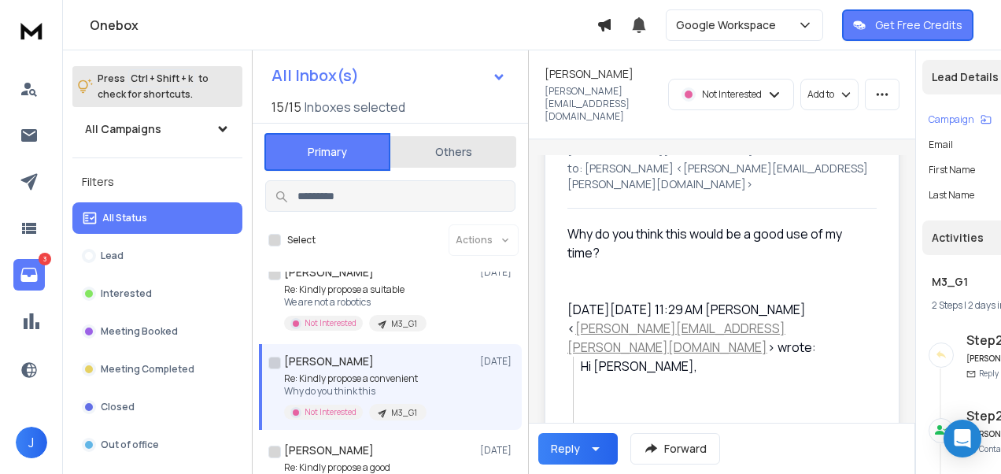
scroll to position [160, 0]
drag, startPoint x: 581, startPoint y: 345, endPoint x: 671, endPoint y: 378, distance: 96.1
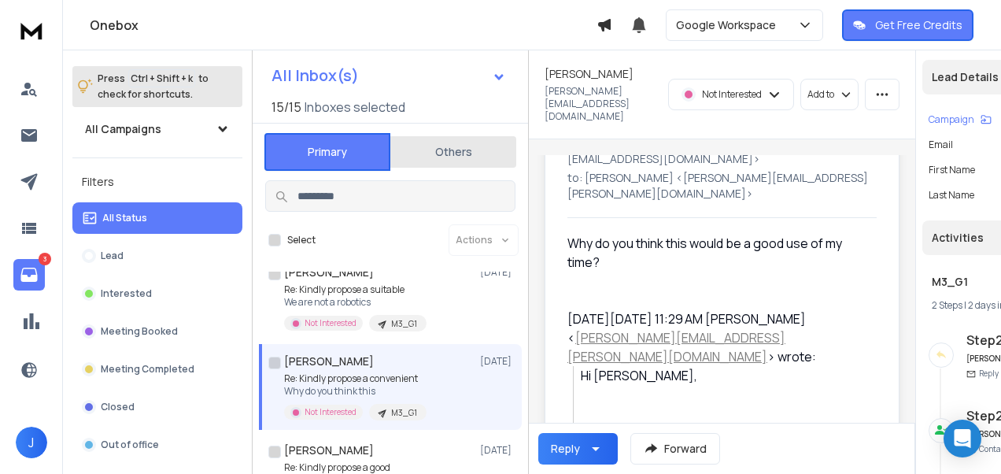
scroll to position [0, 0]
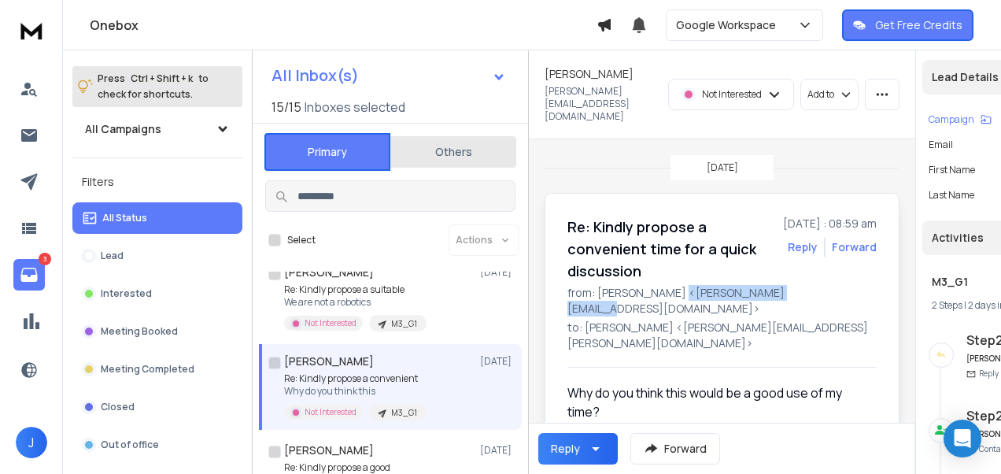
drag, startPoint x: 670, startPoint y: 267, endPoint x: 792, endPoint y: 265, distance: 121.2
click at [792, 285] on p "from: Loren Larsen <loren@viderahealth.com>" at bounding box center [721, 300] width 309 height 31
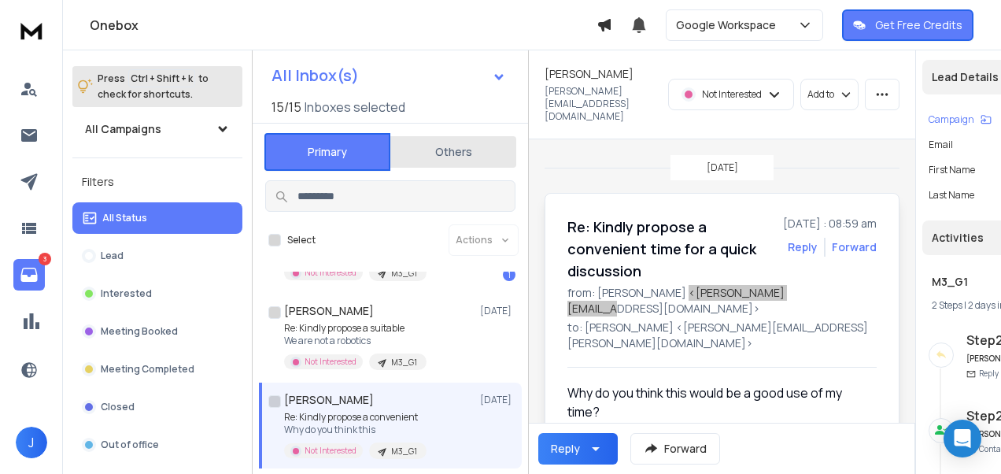
scroll to position [212, 0]
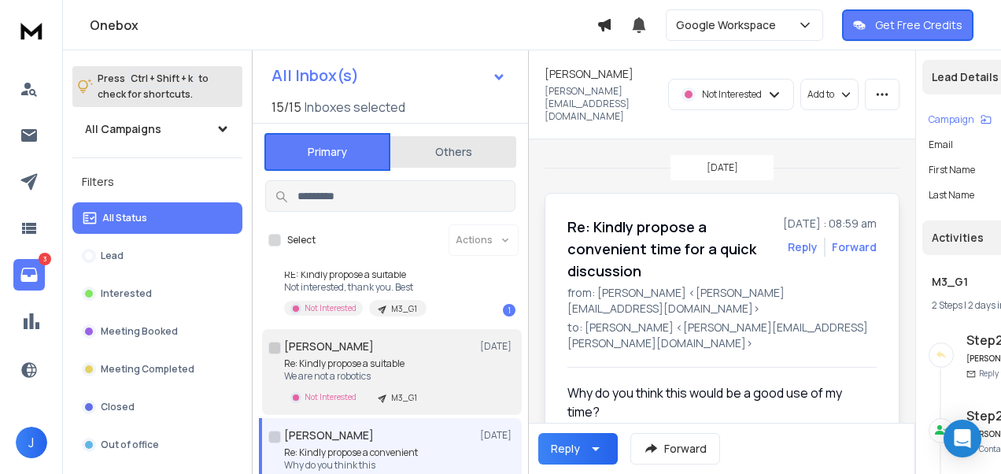
click at [449, 341] on div "Derek Braunschweiger 12 Sep" at bounding box center [399, 346] width 231 height 16
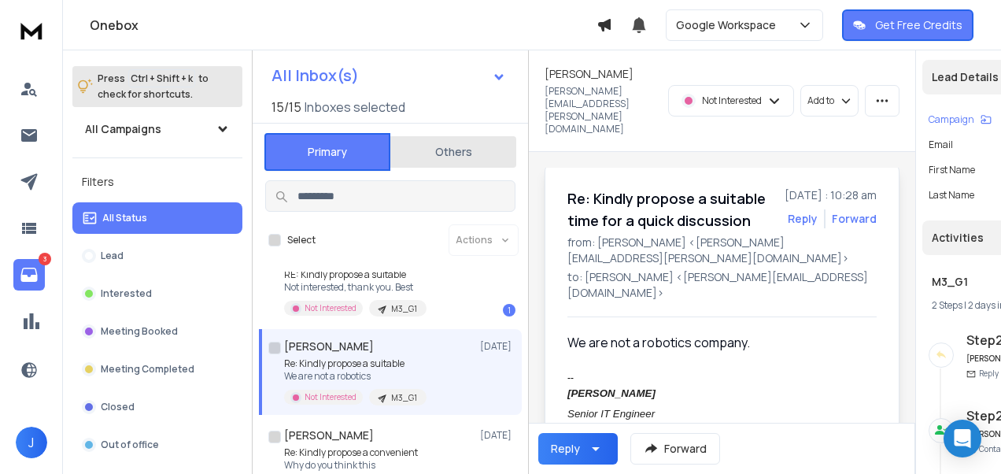
scroll to position [0, 0]
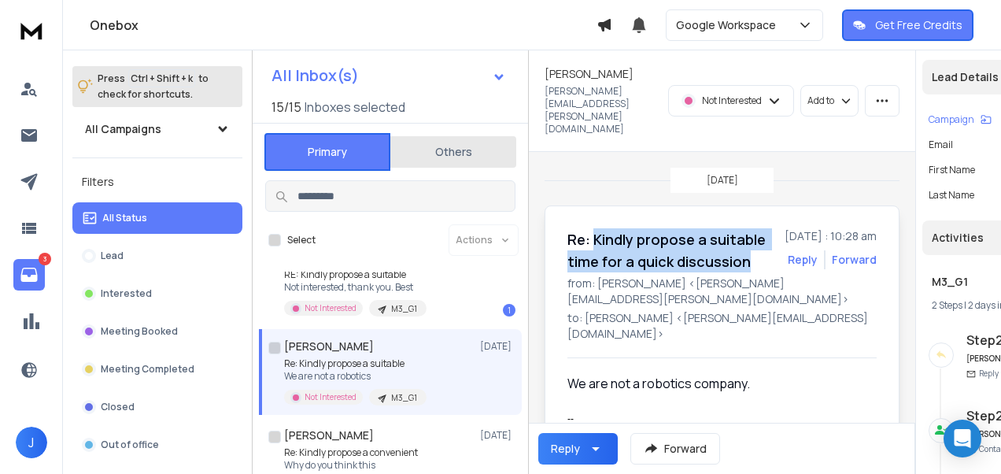
drag, startPoint x: 595, startPoint y: 200, endPoint x: 742, endPoint y: 226, distance: 149.4
click at [742, 228] on h1 "Re: Kindly propose a suitable time for a quick discussion" at bounding box center [671, 250] width 208 height 44
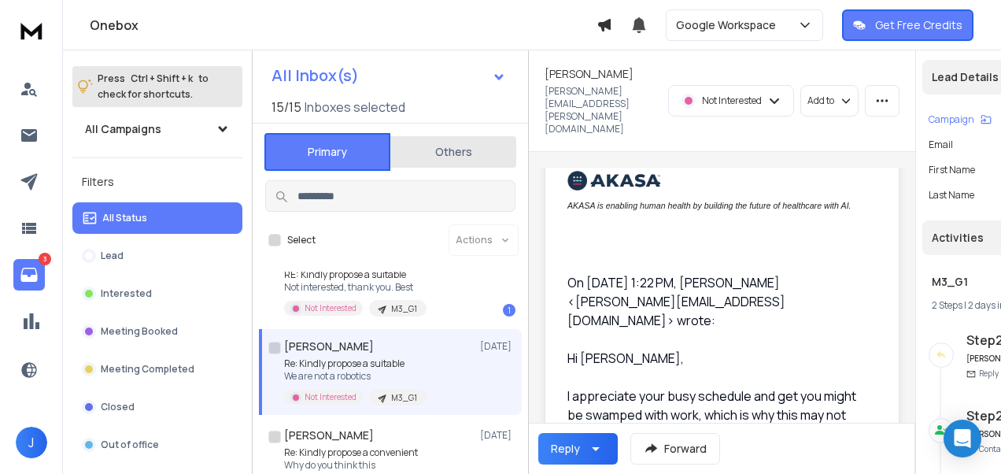
scroll to position [343, 0]
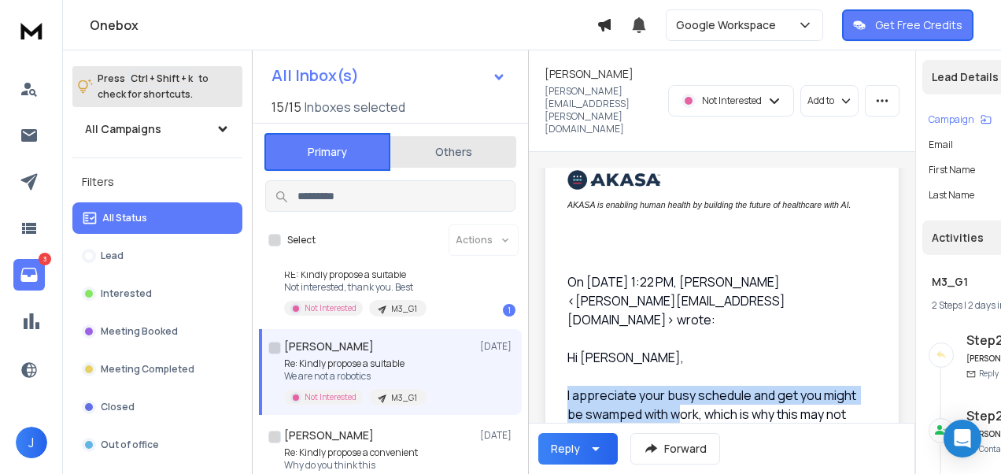
drag, startPoint x: 565, startPoint y: 286, endPoint x: 664, endPoint y: 309, distance: 101.7
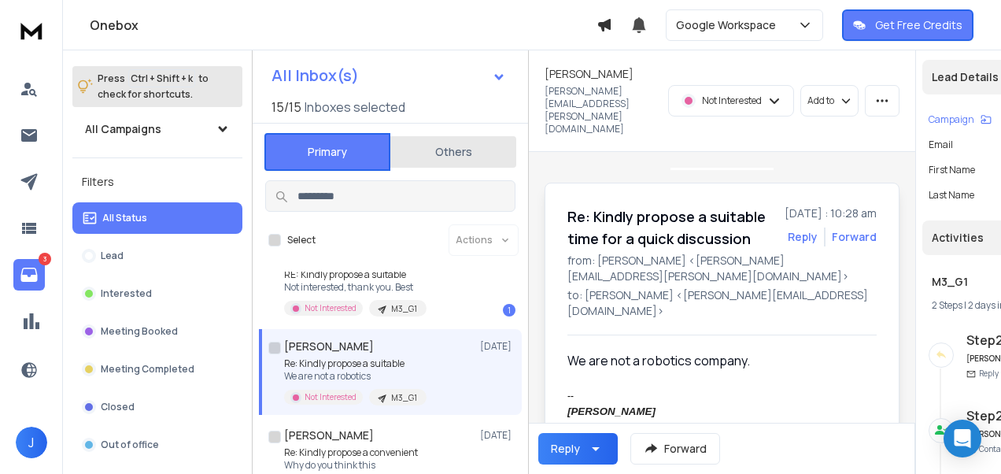
scroll to position [0, 0]
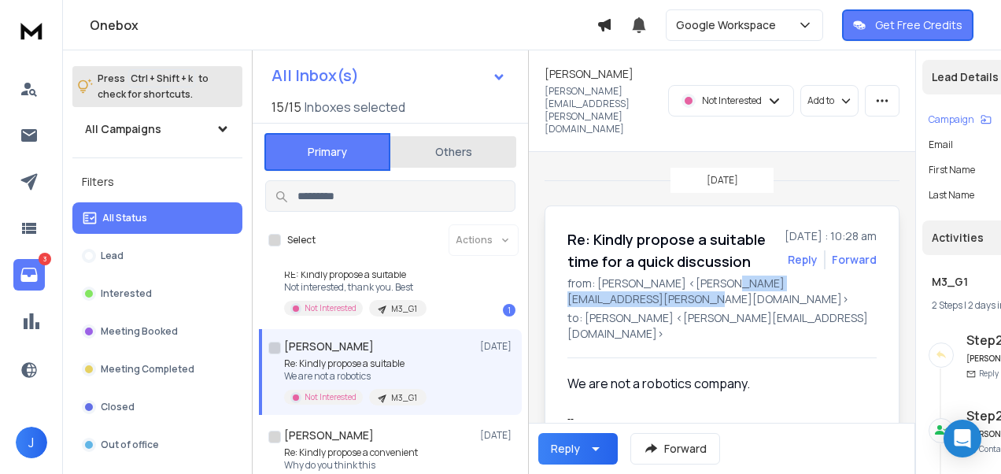
drag, startPoint x: 718, startPoint y: 245, endPoint x: 896, endPoint y: 245, distance: 178.6
click at [877, 275] on p "from: Derek Braunschweiger <derek.braunschweiger@akasa.com>" at bounding box center [721, 290] width 309 height 31
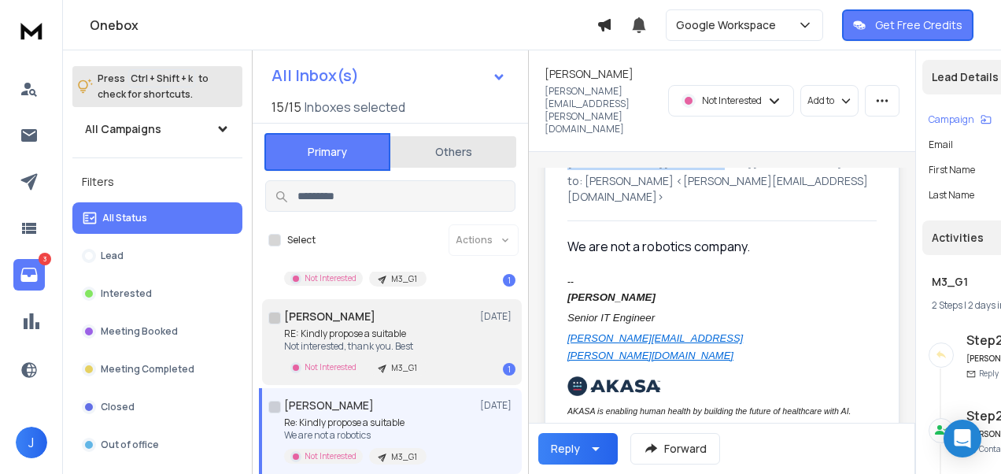
scroll to position [142, 0]
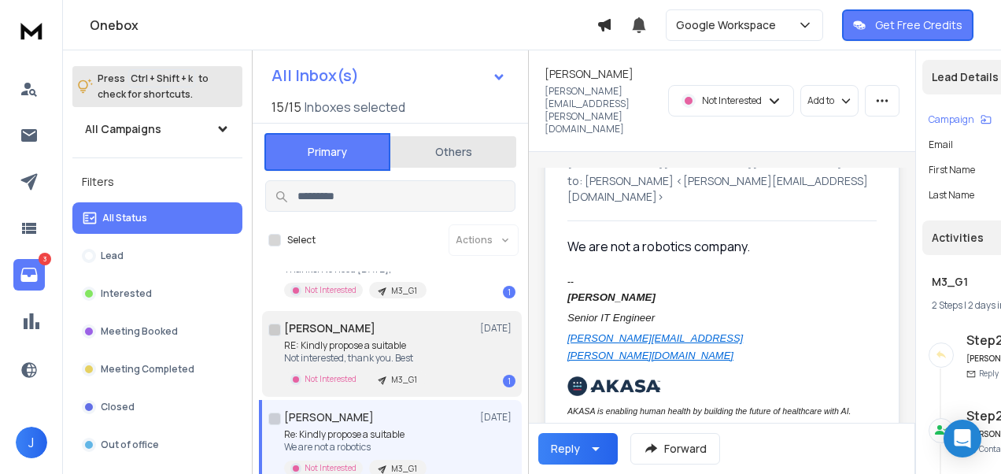
click at [442, 354] on div "RE: Kindly propose a suitable Not interested, thank you. Best Not Interested M3…" at bounding box center [399, 363] width 231 height 48
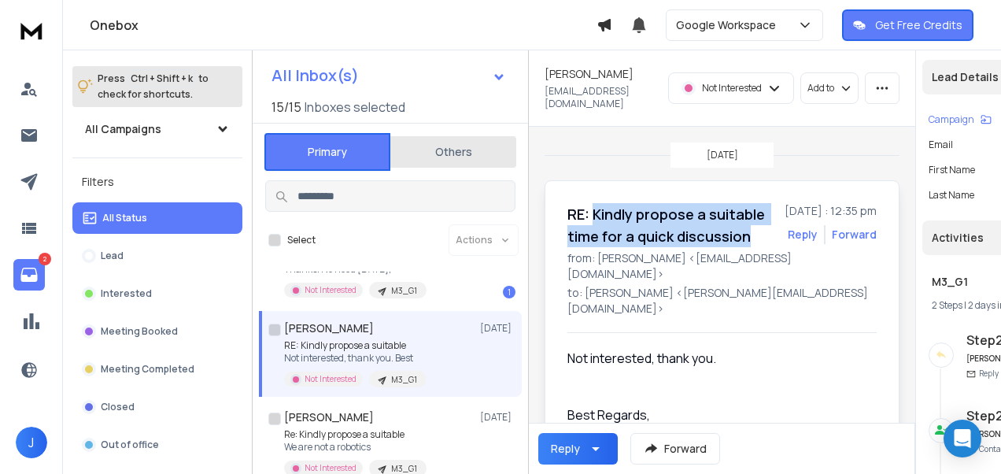
drag, startPoint x: 594, startPoint y: 199, endPoint x: 744, endPoint y: 212, distance: 150.9
click at [744, 212] on h1 "RE: Kindly propose a suitable time for a quick discussion" at bounding box center [671, 225] width 208 height 44
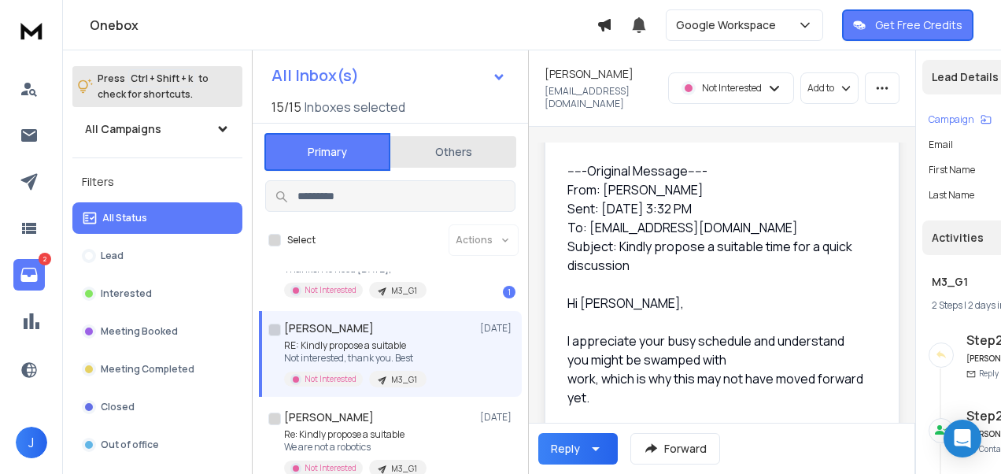
scroll to position [476, 0]
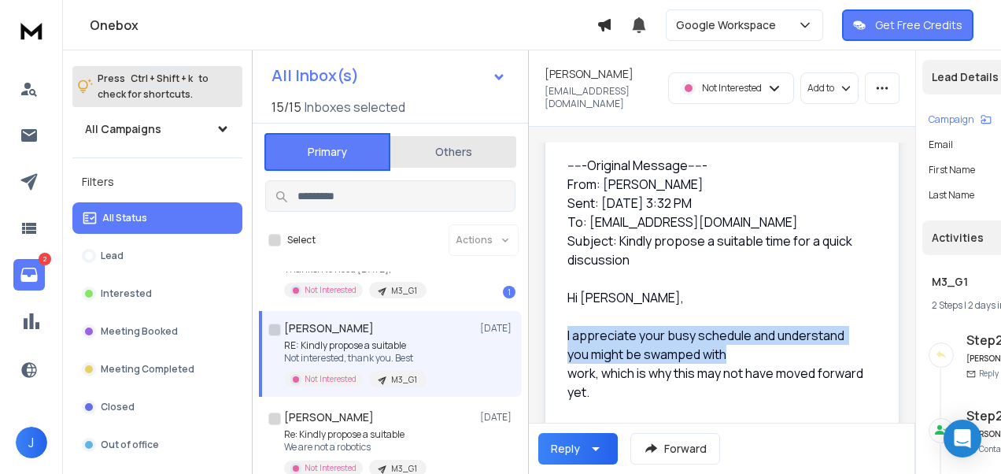
drag, startPoint x: 566, startPoint y: 272, endPoint x: 670, endPoint y: 283, distance: 104.4
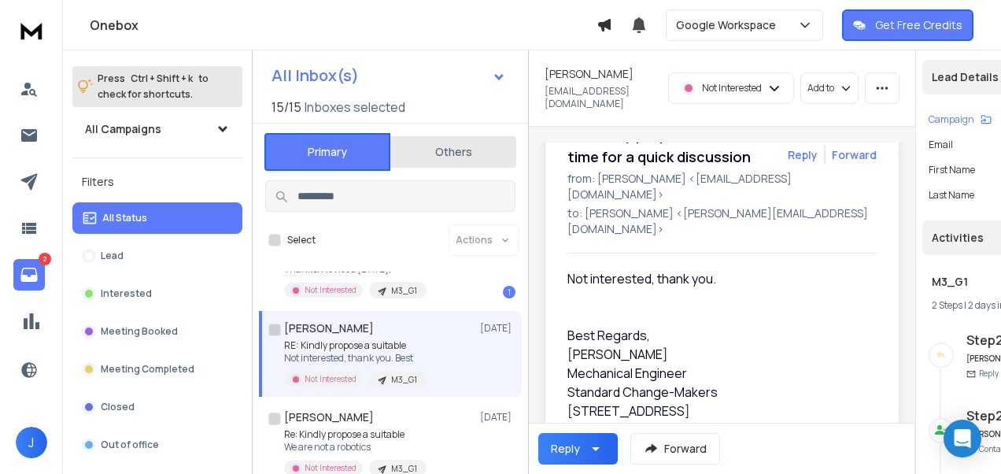
scroll to position [0, 0]
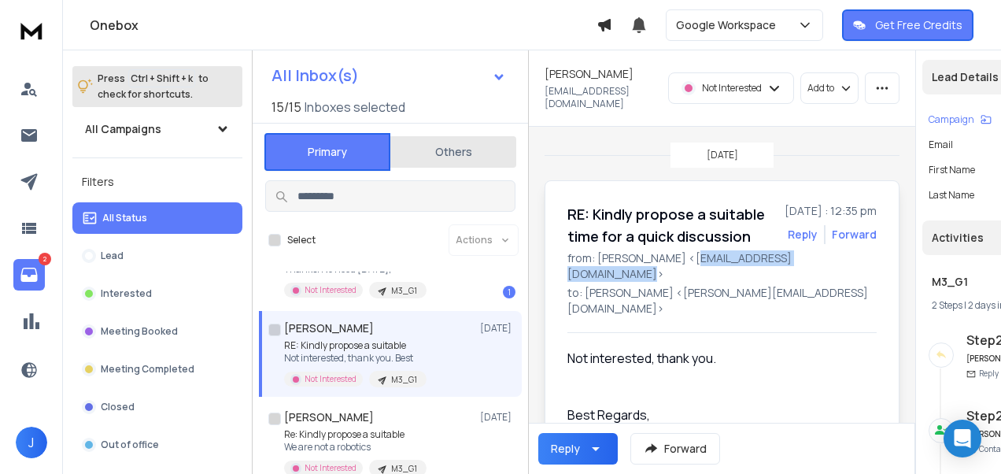
drag, startPoint x: 667, startPoint y: 249, endPoint x: 823, endPoint y: 248, distance: 155.8
click at [823, 250] on p "from: Martin Elliott <melliott@standardchange.com>" at bounding box center [721, 265] width 309 height 31
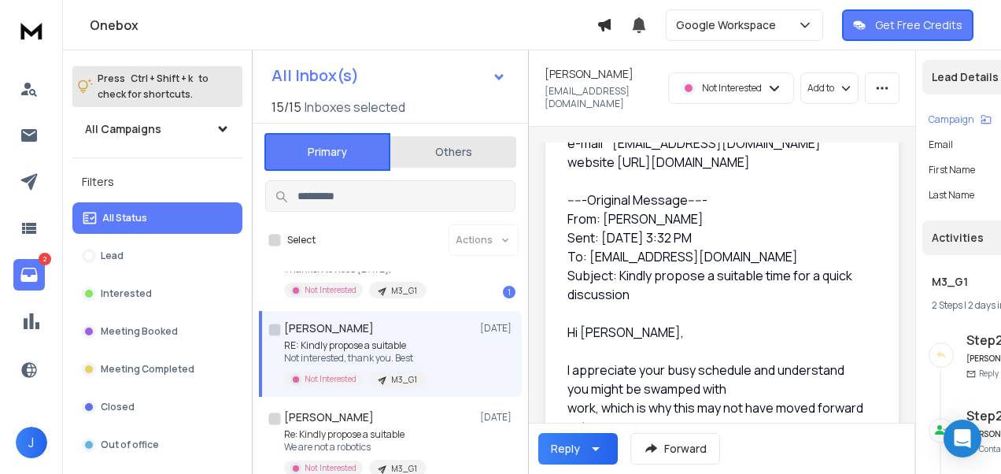
scroll to position [442, 0]
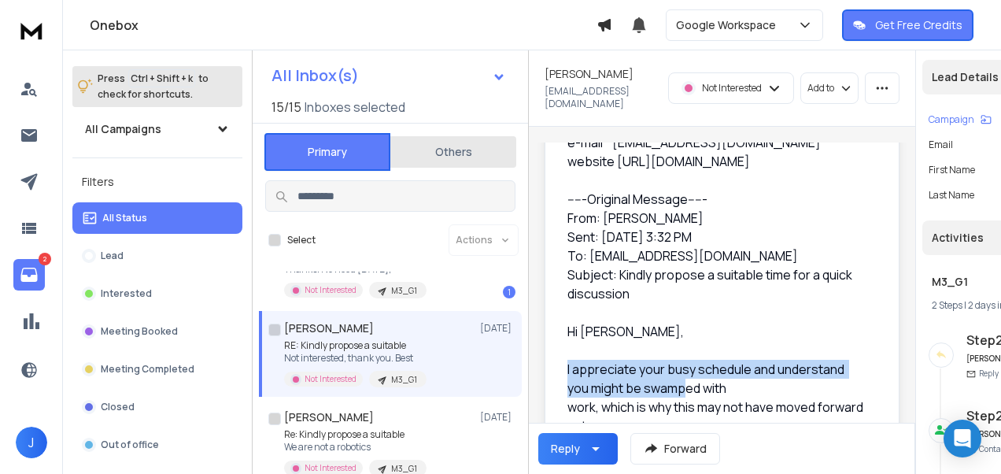
drag, startPoint x: 565, startPoint y: 307, endPoint x: 627, endPoint y: 317, distance: 63.0
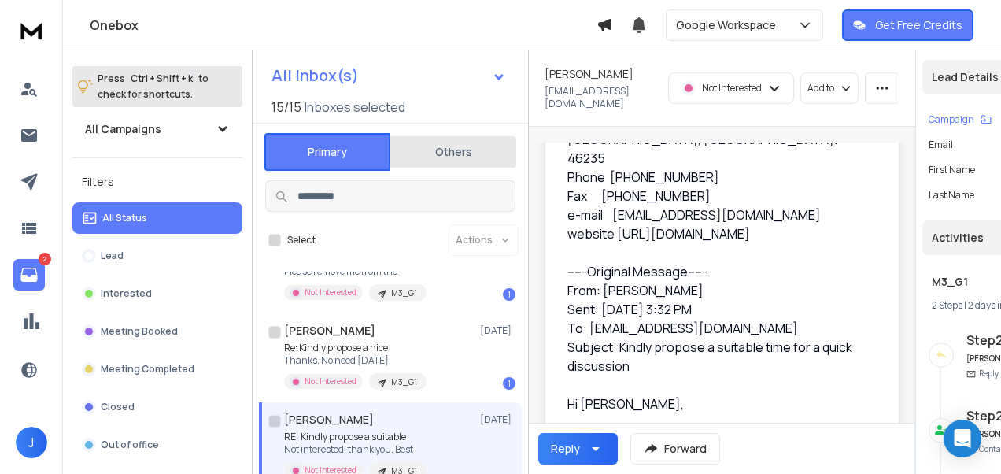
scroll to position [47, 0]
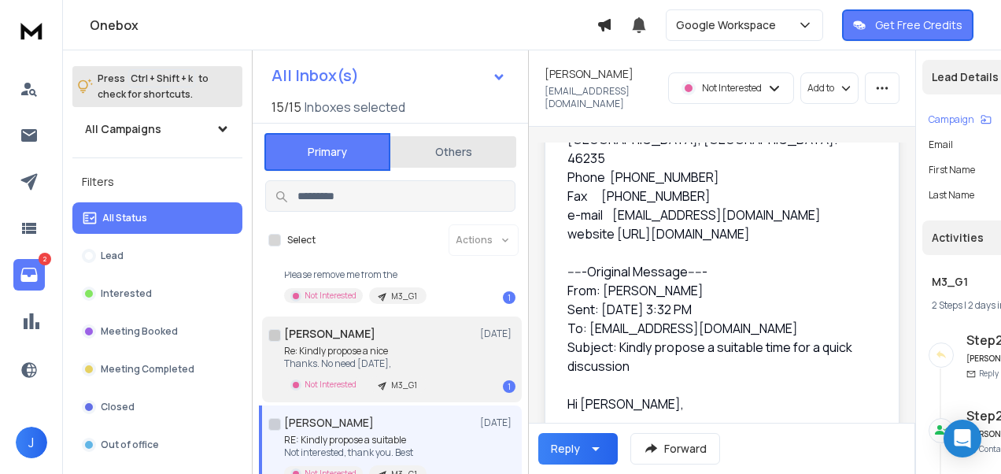
click at [381, 335] on div "Michael Render 12 Sep" at bounding box center [399, 334] width 231 height 16
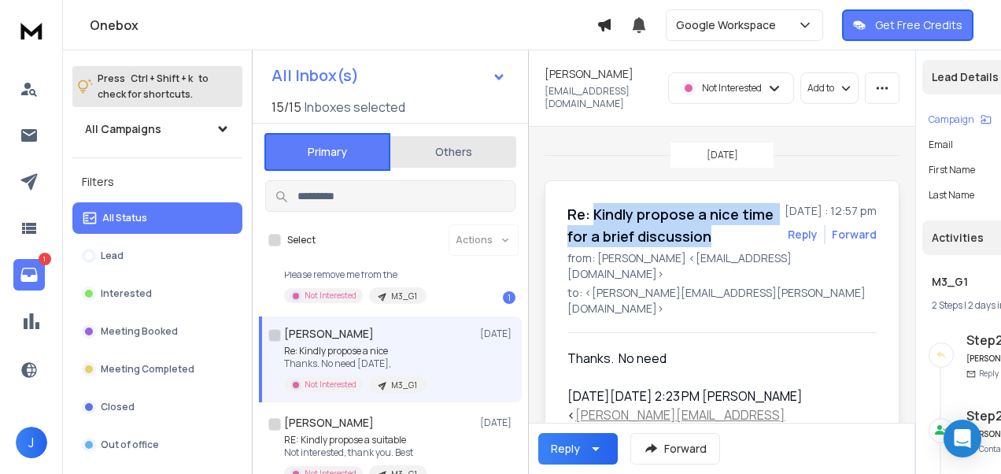
drag, startPoint x: 592, startPoint y: 201, endPoint x: 648, endPoint y: 238, distance: 66.6
click at [648, 238] on h1 "Re: Kindly propose a nice time for a brief discussion" at bounding box center [671, 225] width 208 height 44
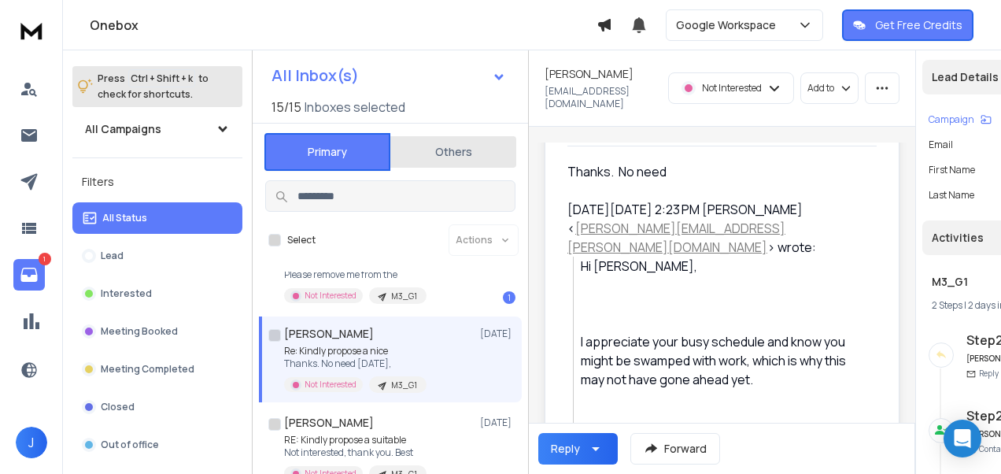
scroll to position [191, 0]
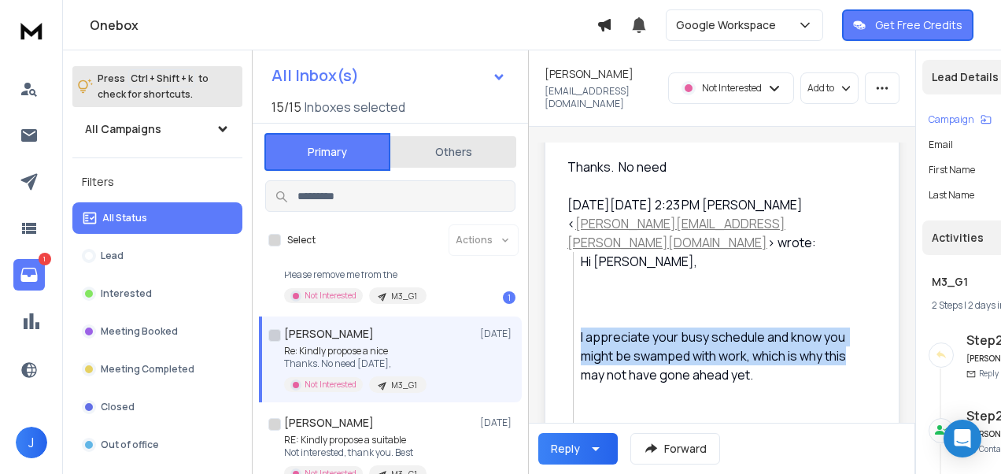
drag, startPoint x: 578, startPoint y: 283, endPoint x: 849, endPoint y: 305, distance: 272.3
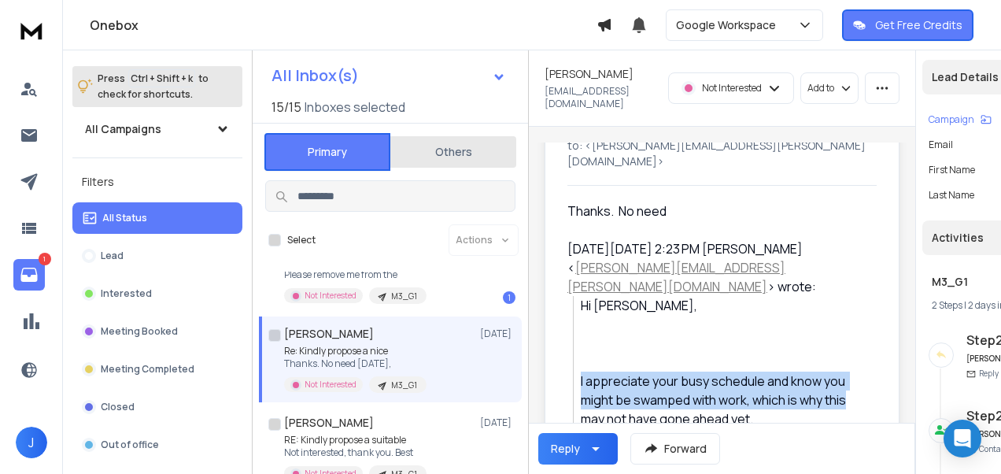
scroll to position [0, 0]
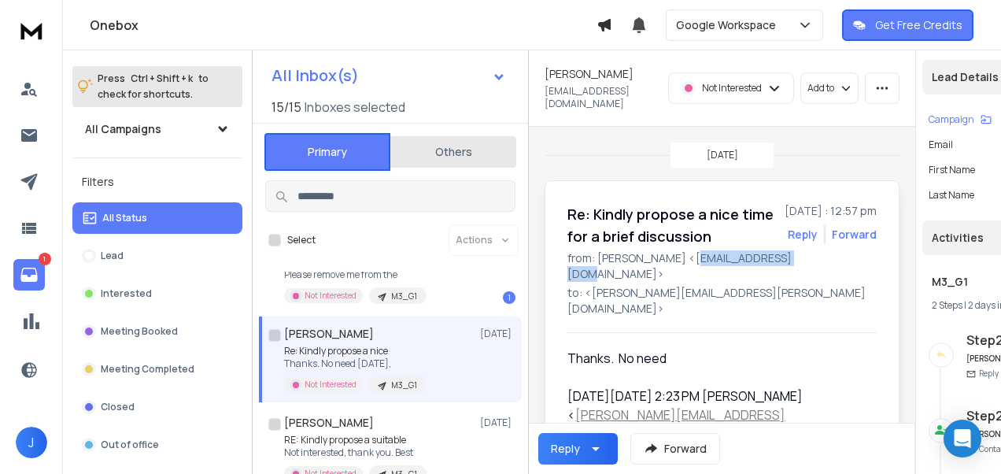
drag, startPoint x: 682, startPoint y: 253, endPoint x: 785, endPoint y: 258, distance: 103.2
click at [785, 258] on p "from: Michael Render <MRender@rvallc.com>" at bounding box center [721, 265] width 309 height 31
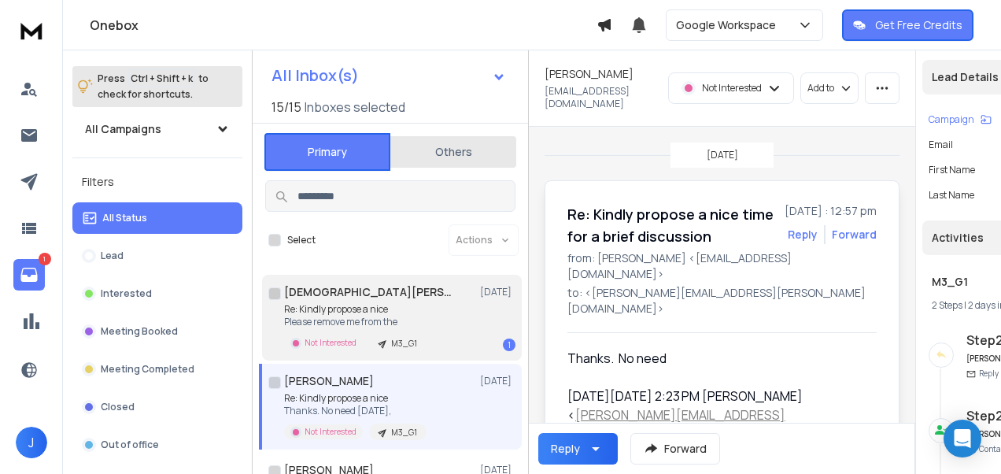
click at [437, 305] on div "Re: Kindly propose a nice Please remove me from the Not Interested M3_G1 1" at bounding box center [399, 327] width 231 height 48
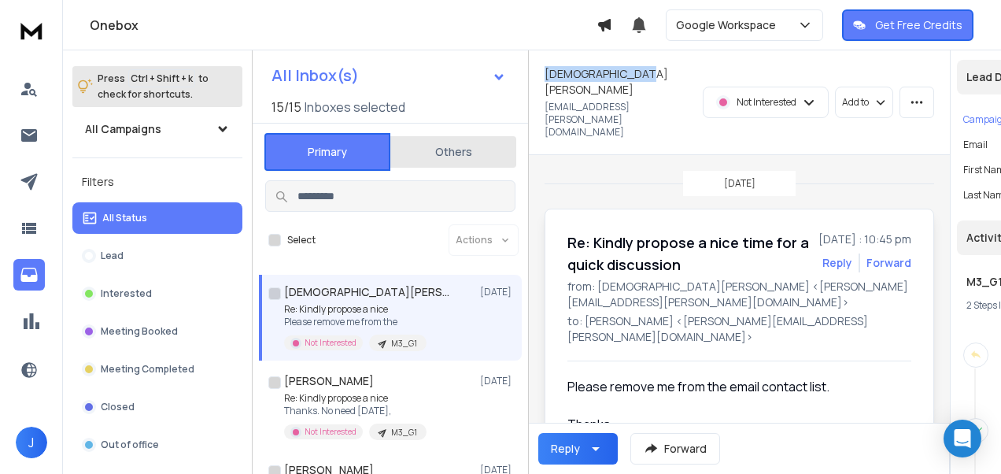
drag, startPoint x: 537, startPoint y: 72, endPoint x: 638, endPoint y: 65, distance: 101.0
click at [638, 65] on div "Christian Brooks Christian Brooks christian.brooks@oneiota.co.uk Not Interested…" at bounding box center [739, 102] width 421 height 105
drag, startPoint x: 688, startPoint y: 245, endPoint x: 848, endPoint y: 242, distance: 160.5
click at [848, 279] on p "from: Christian Brooks <christian.brooks@oneiota.co.uk>" at bounding box center [739, 294] width 344 height 31
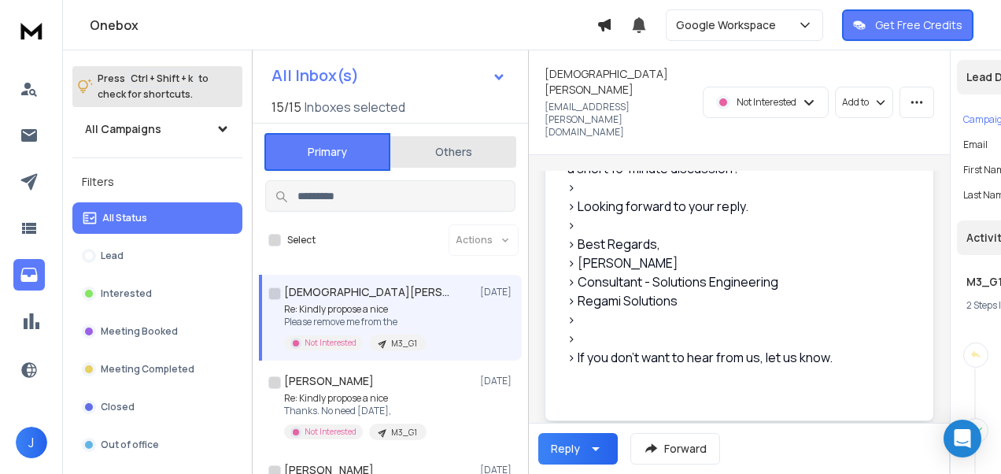
scroll to position [12, 0]
click at [743, 440] on p "View all 2 replies" at bounding box center [748, 446] width 68 height 13
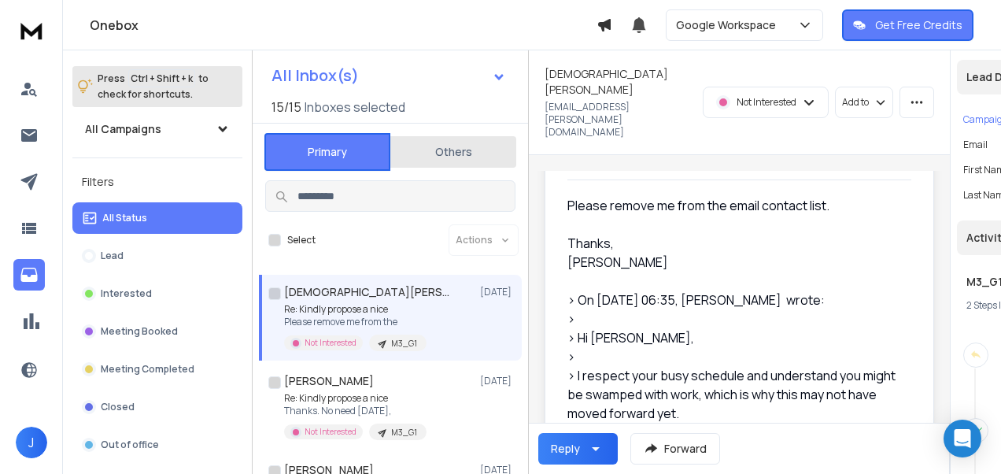
scroll to position [0, 0]
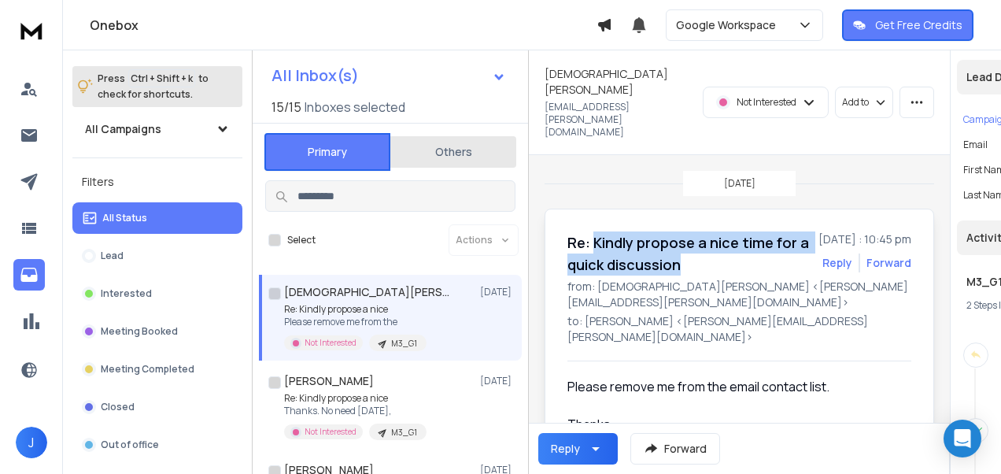
drag, startPoint x: 591, startPoint y: 187, endPoint x: 717, endPoint y: 209, distance: 127.7
click at [717, 231] on h1 "Re: Kindly propose a nice time for a quick discussion" at bounding box center [688, 253] width 242 height 44
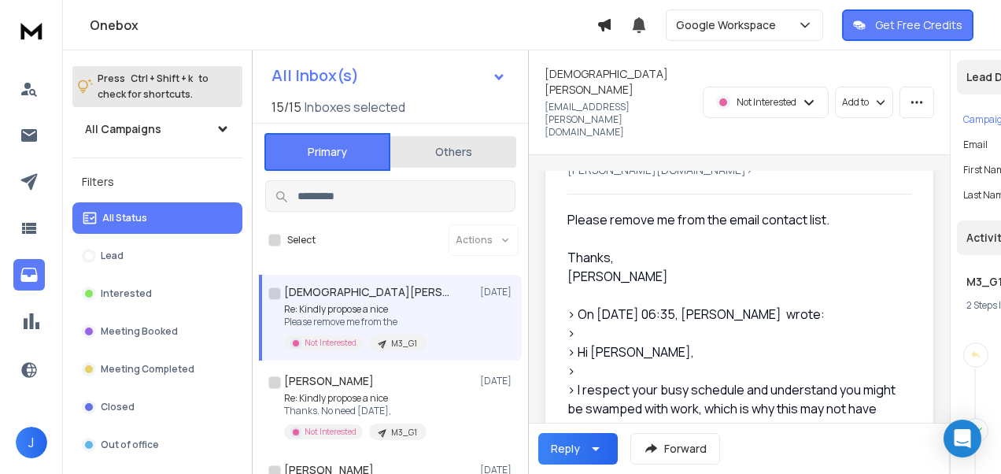
scroll to position [168, 0]
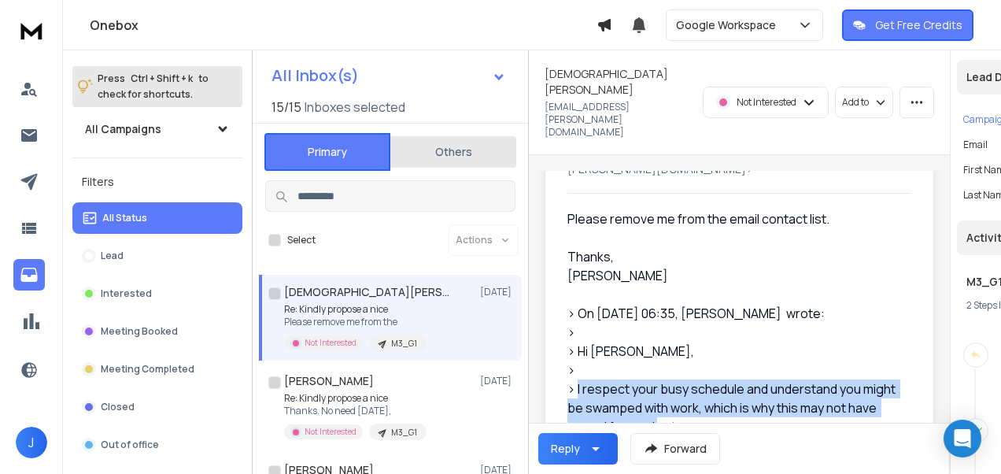
drag, startPoint x: 576, startPoint y: 300, endPoint x: 615, endPoint y: 337, distance: 54.0
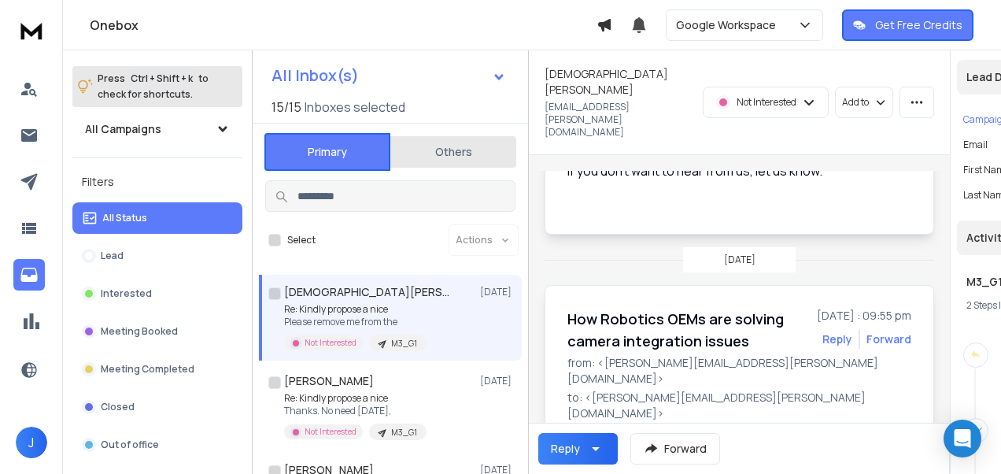
scroll to position [2564, 0]
drag, startPoint x: 587, startPoint y: 290, endPoint x: 729, endPoint y: 293, distance: 142.5
click at [729, 391] on p "to: <chris.brooks@oneiota.co.uk>" at bounding box center [739, 406] width 344 height 31
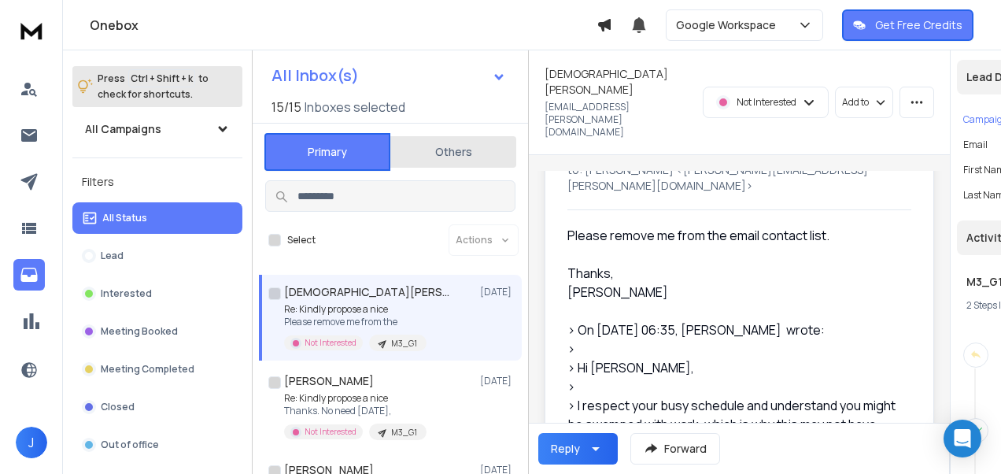
scroll to position [0, 0]
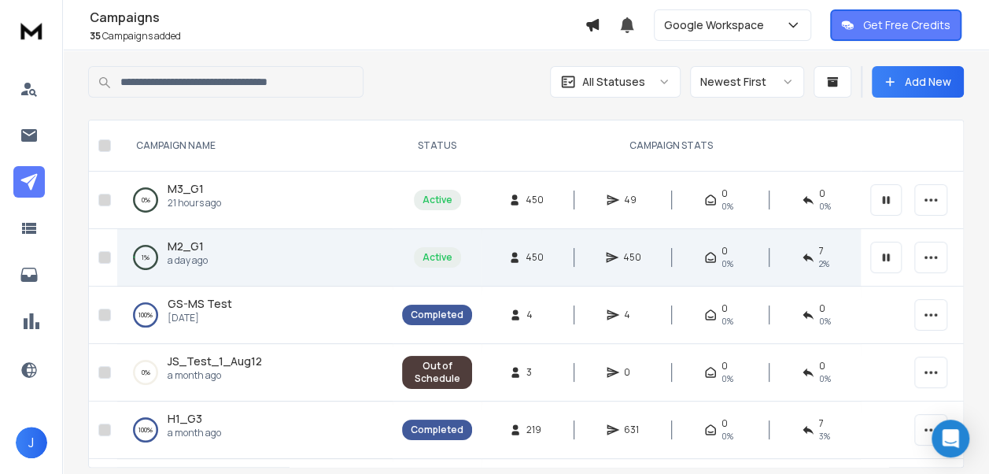
click at [272, 239] on div "1 % M2_G1 a day ago" at bounding box center [255, 257] width 244 height 38
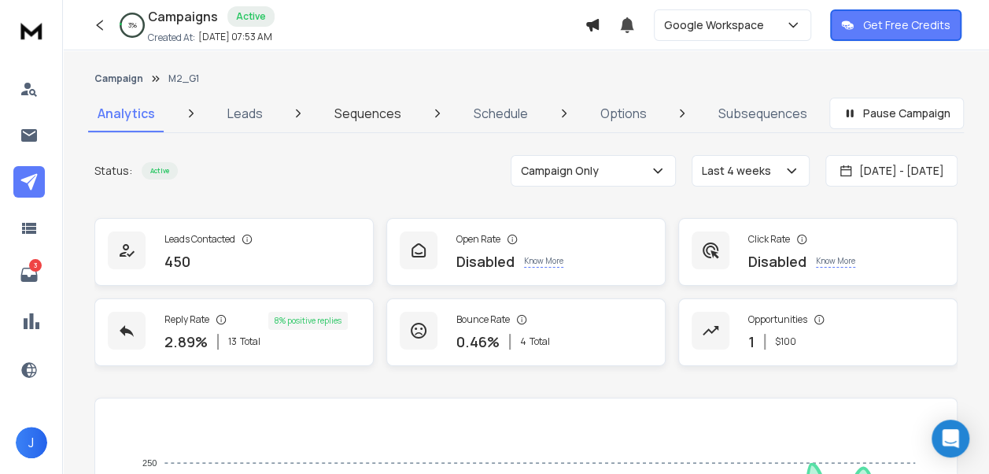
click at [392, 114] on p "Sequences" at bounding box center [367, 113] width 67 height 19
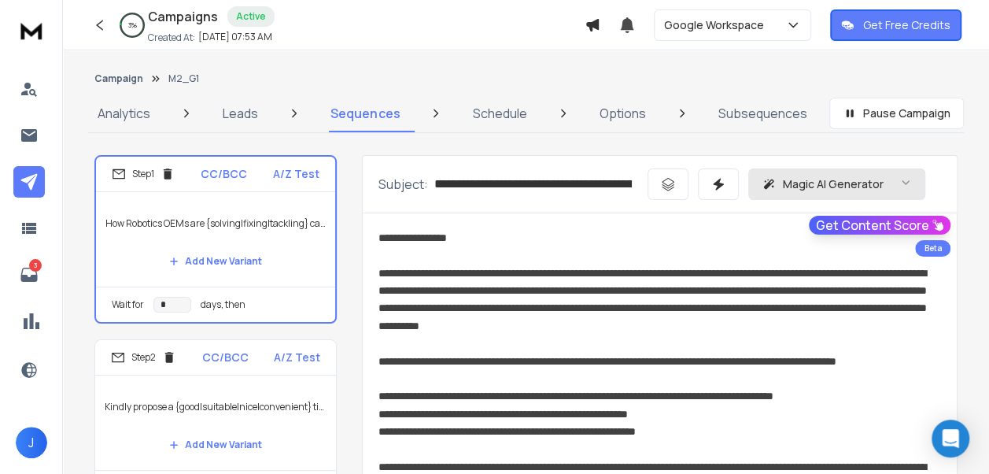
click at [914, 188] on button "Magic AI Generator" at bounding box center [836, 183] width 177 height 31
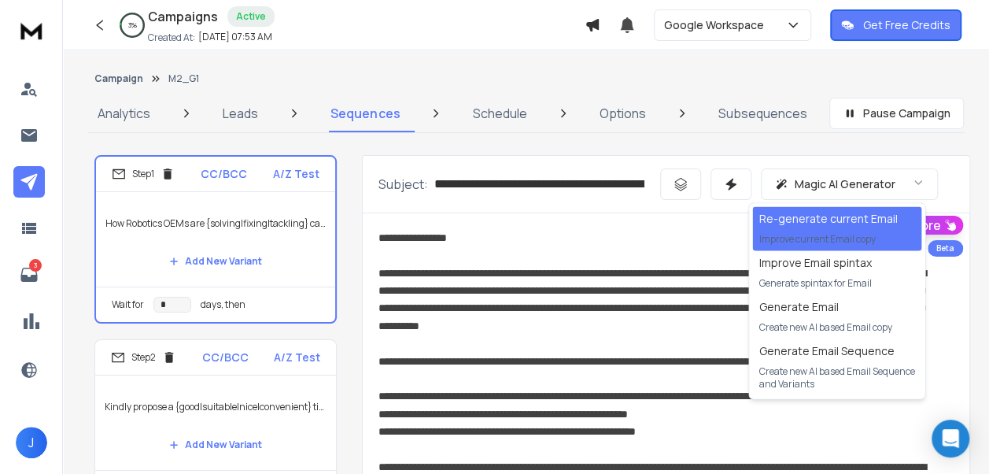
click at [628, 246] on div at bounding box center [665, 254] width 575 height 17
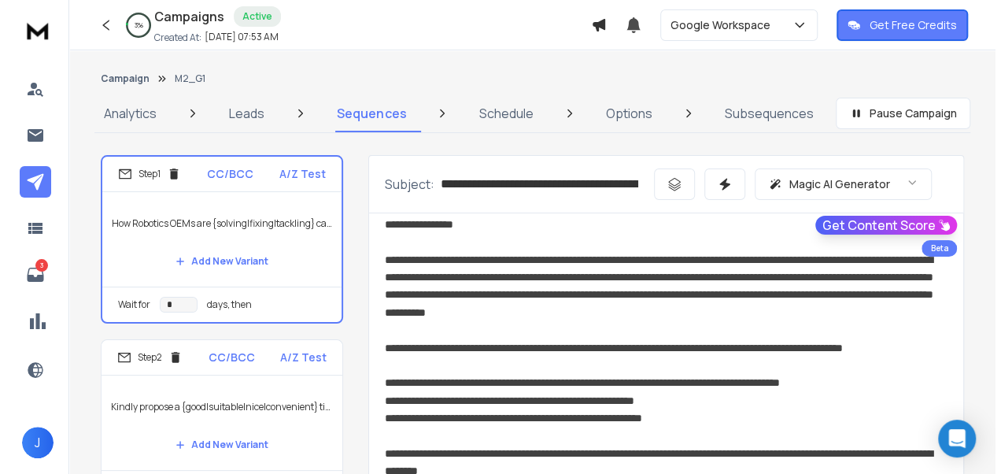
scroll to position [13, 0]
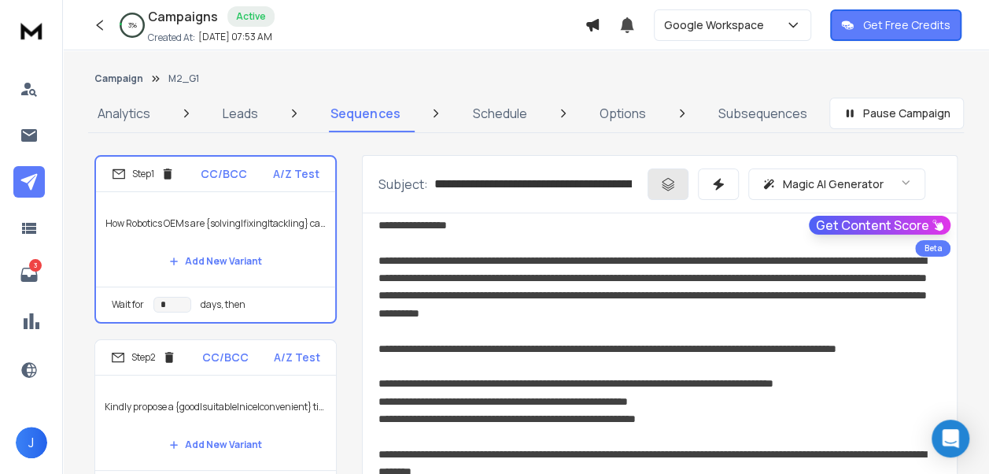
click at [680, 185] on button at bounding box center [668, 183] width 41 height 31
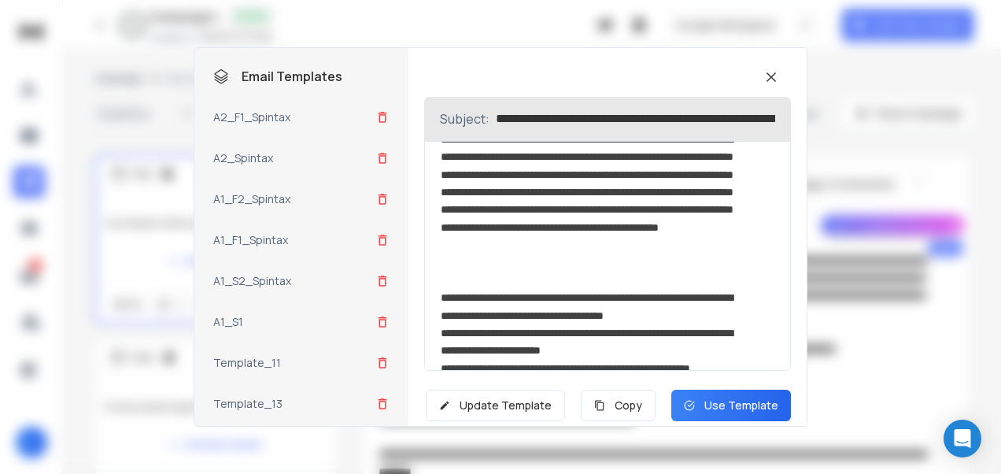
scroll to position [191, 0]
click at [258, 308] on div "A1_S1" at bounding box center [301, 319] width 177 height 28
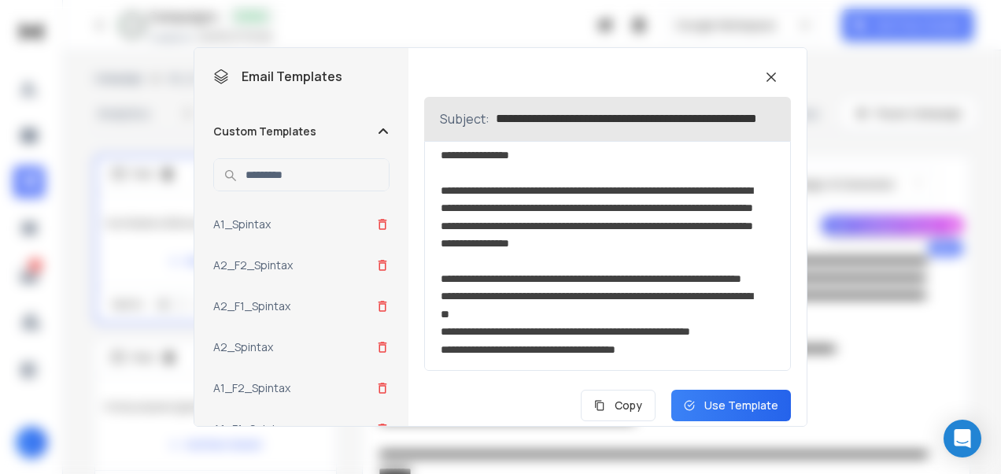
scroll to position [0, 0]
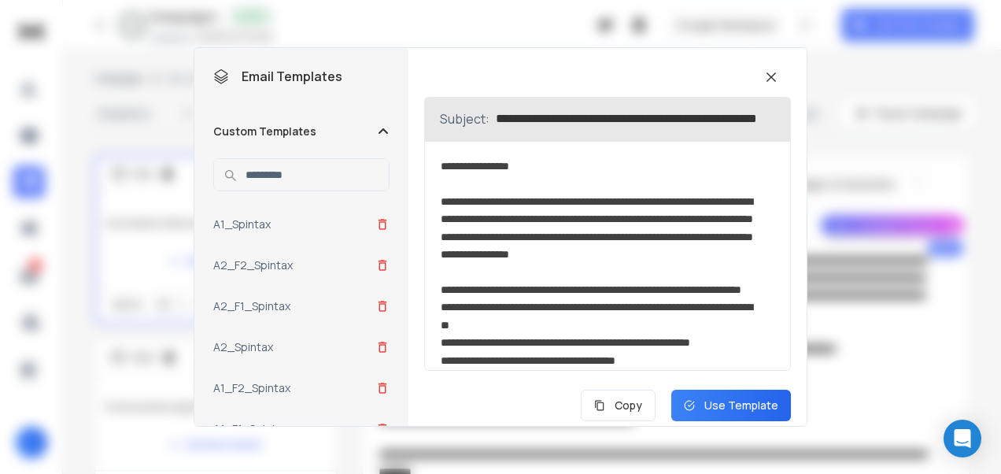
click at [287, 212] on div "A1_Spintax" at bounding box center [301, 224] width 177 height 28
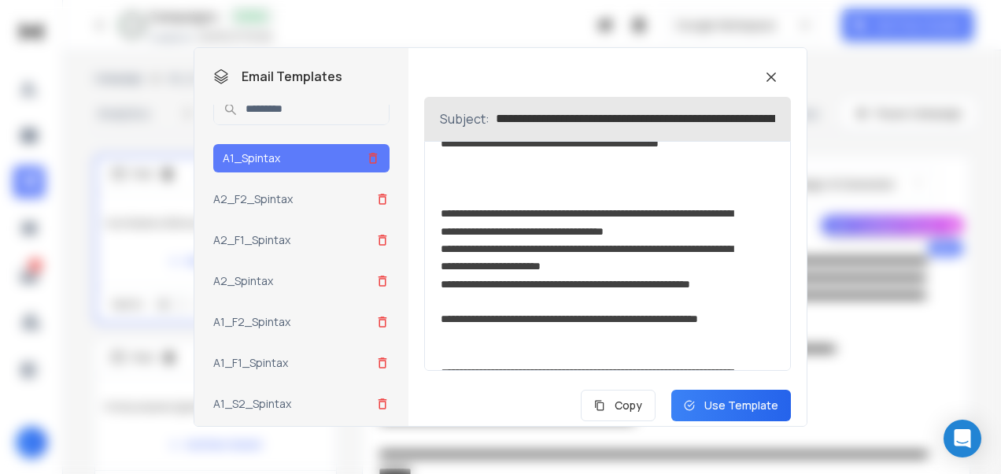
scroll to position [67, 0]
click at [280, 360] on h3 "A1_F1_Spintax" at bounding box center [250, 362] width 75 height 16
type input "**********"
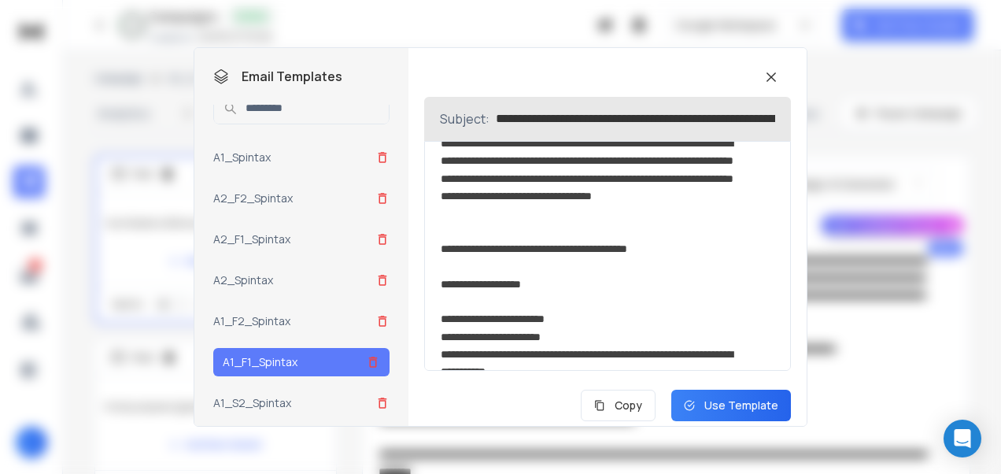
scroll to position [0, 0]
